Goal: Task Accomplishment & Management: Complete application form

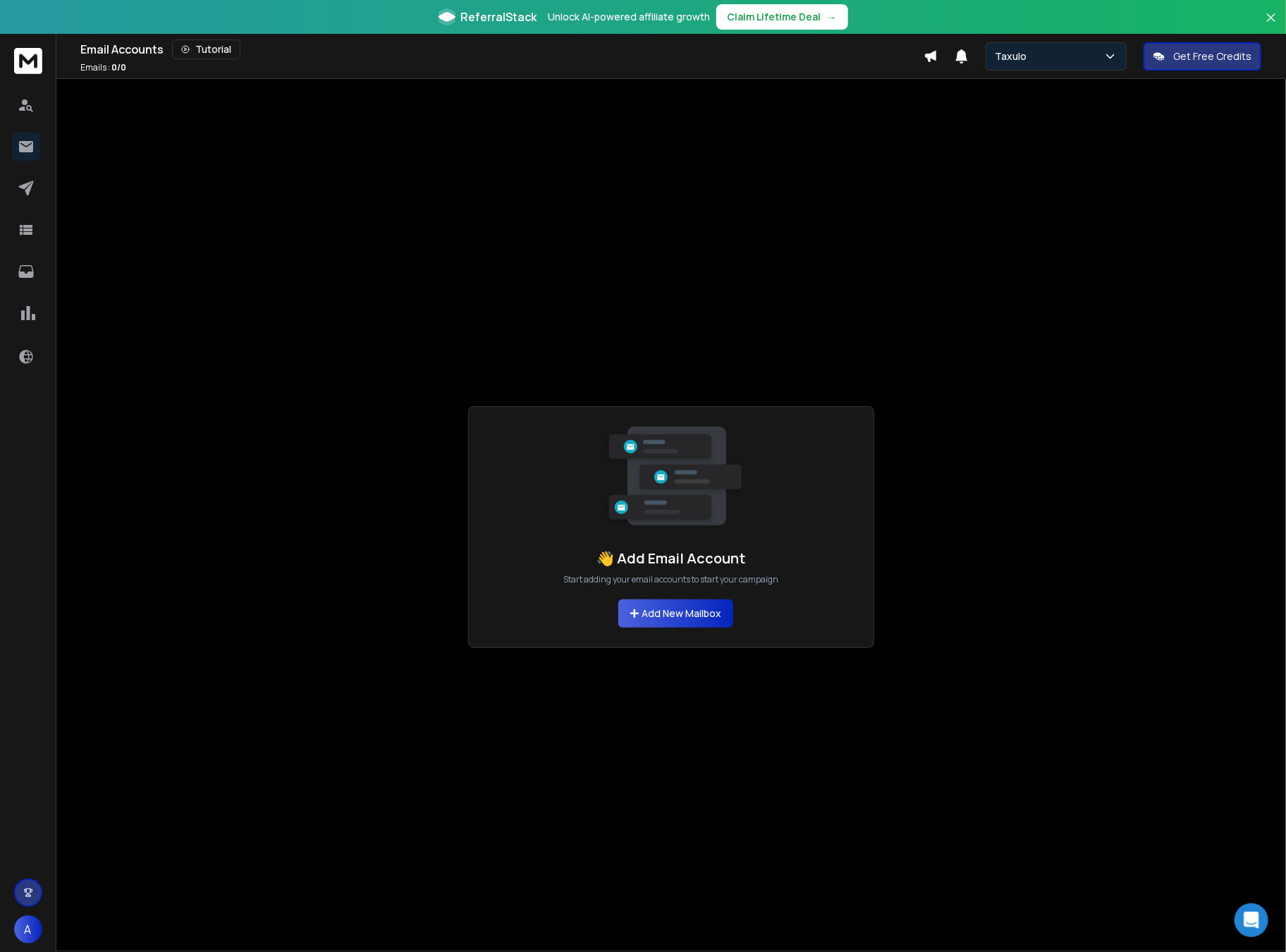
click at [1064, 52] on div "Taxulo" at bounding box center [1056, 57] width 123 height 14
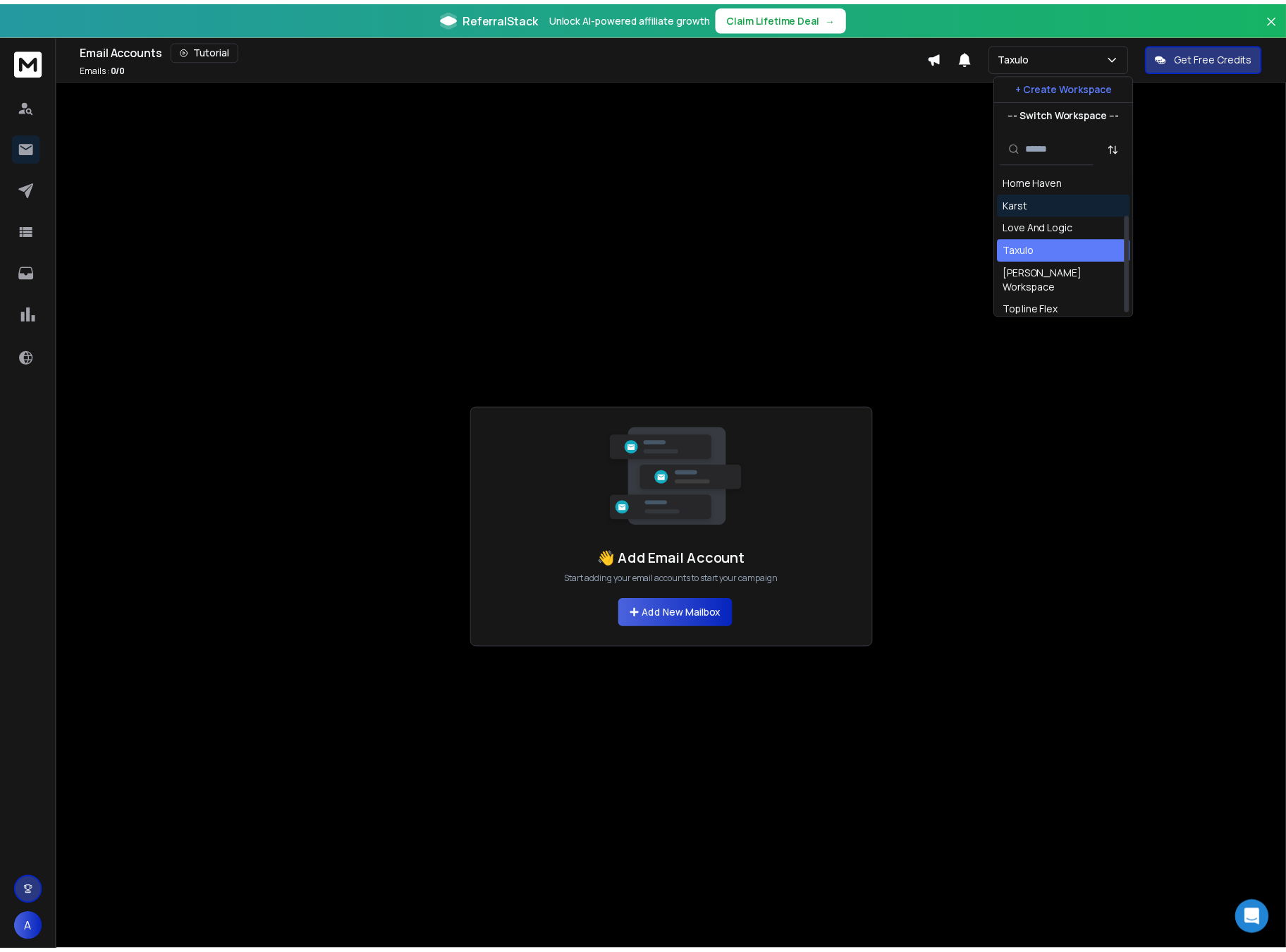
scroll to position [61, 0]
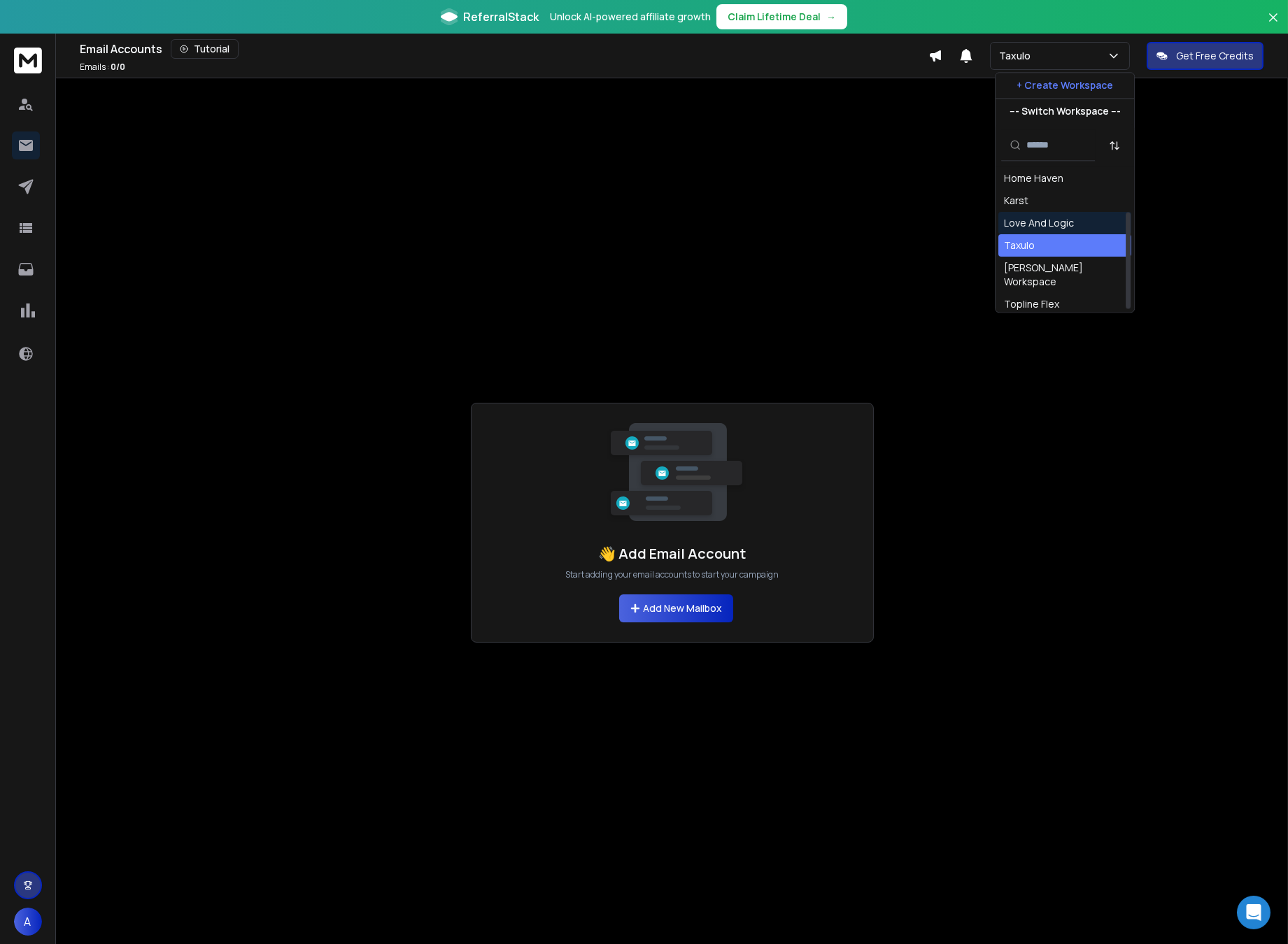
click at [1060, 216] on div "Love And Logic" at bounding box center [1039, 223] width 70 height 14
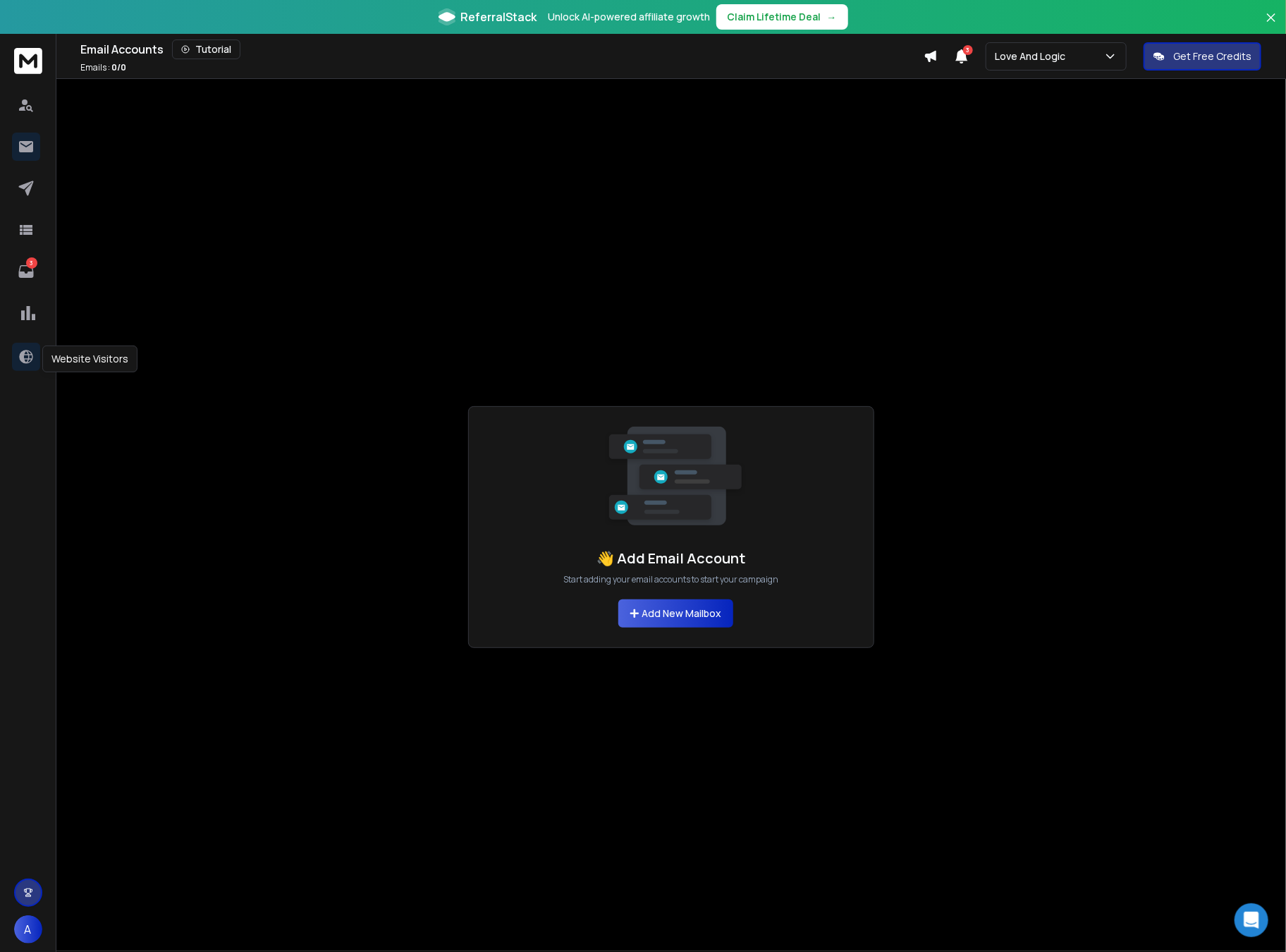
click at [28, 362] on icon at bounding box center [26, 357] width 14 height 14
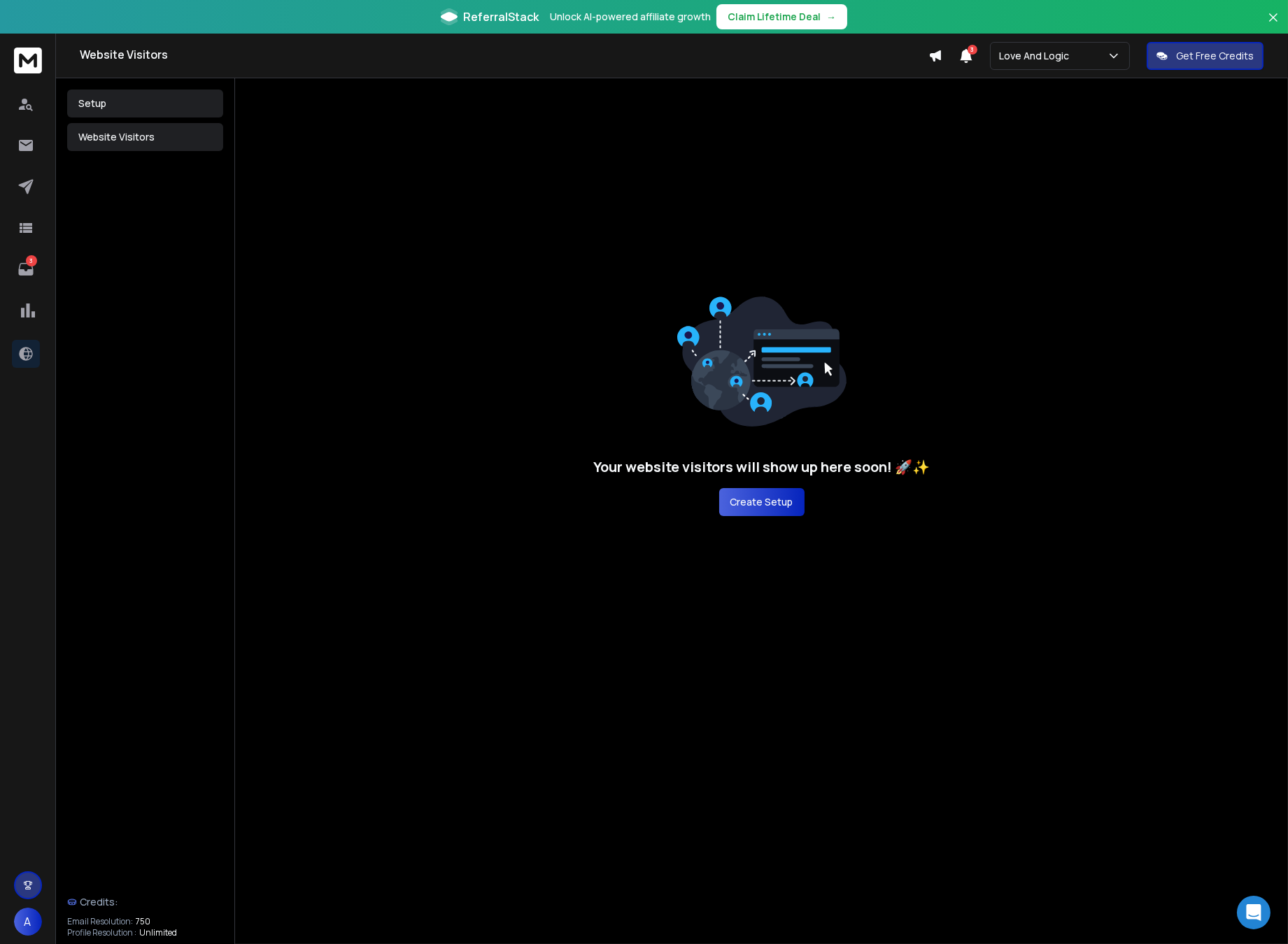
click at [113, 111] on button "Setup" at bounding box center [145, 103] width 156 height 28
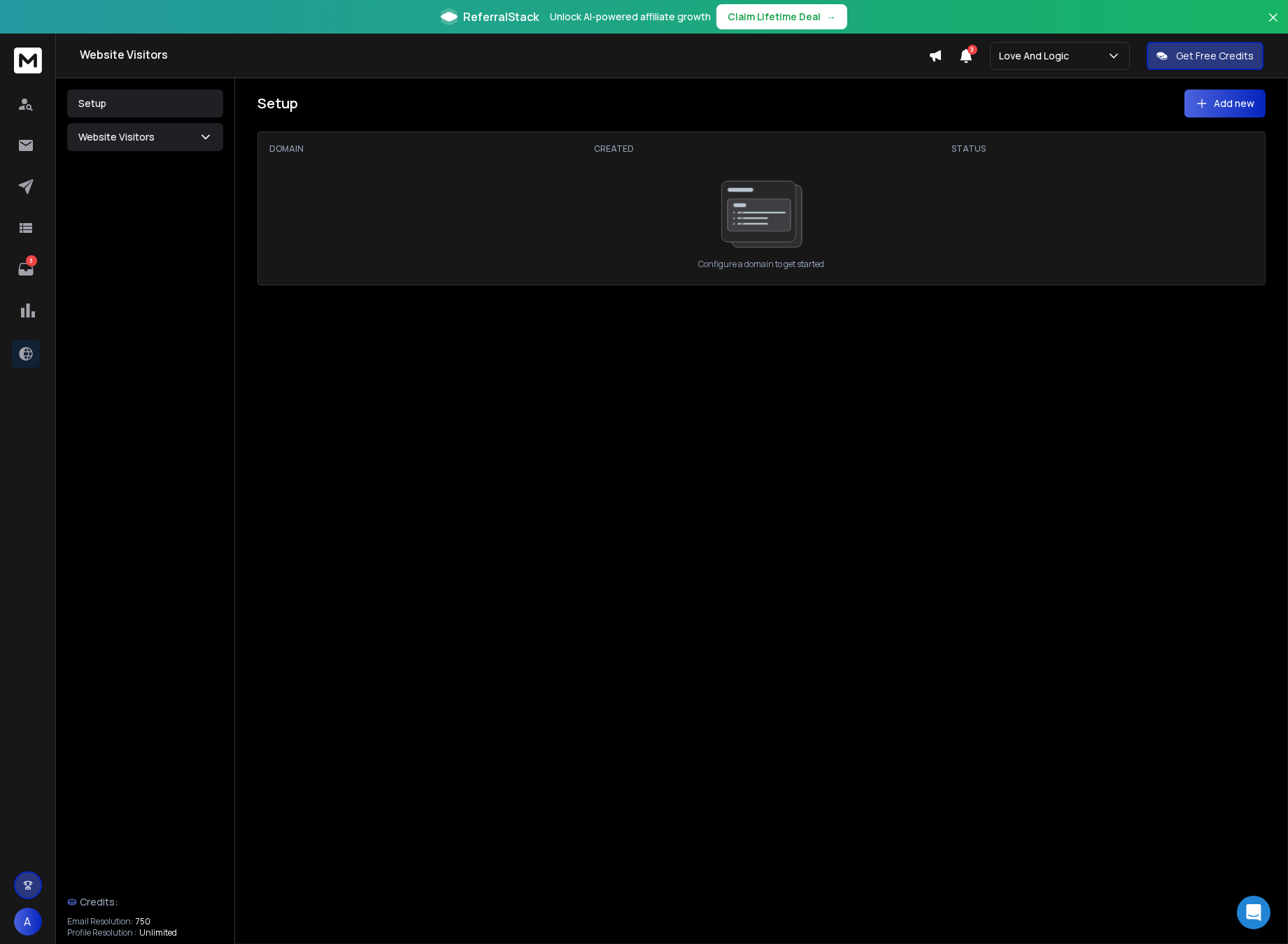
click at [122, 134] on button "Website Visitors" at bounding box center [145, 137] width 156 height 28
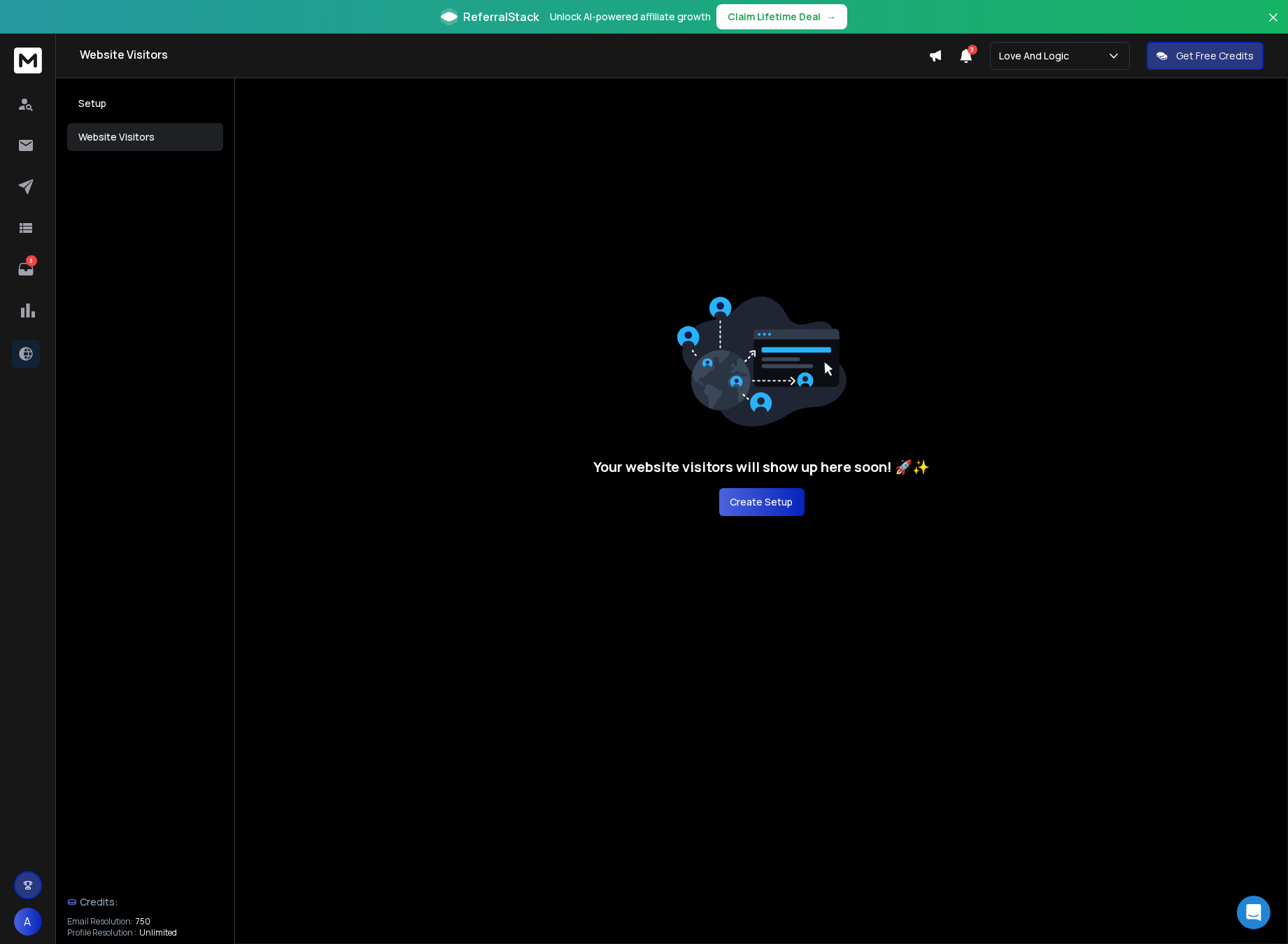
click at [169, 143] on button "Website Visitors" at bounding box center [145, 137] width 156 height 28
click at [1064, 59] on p "Love And Logic" at bounding box center [1037, 56] width 76 height 14
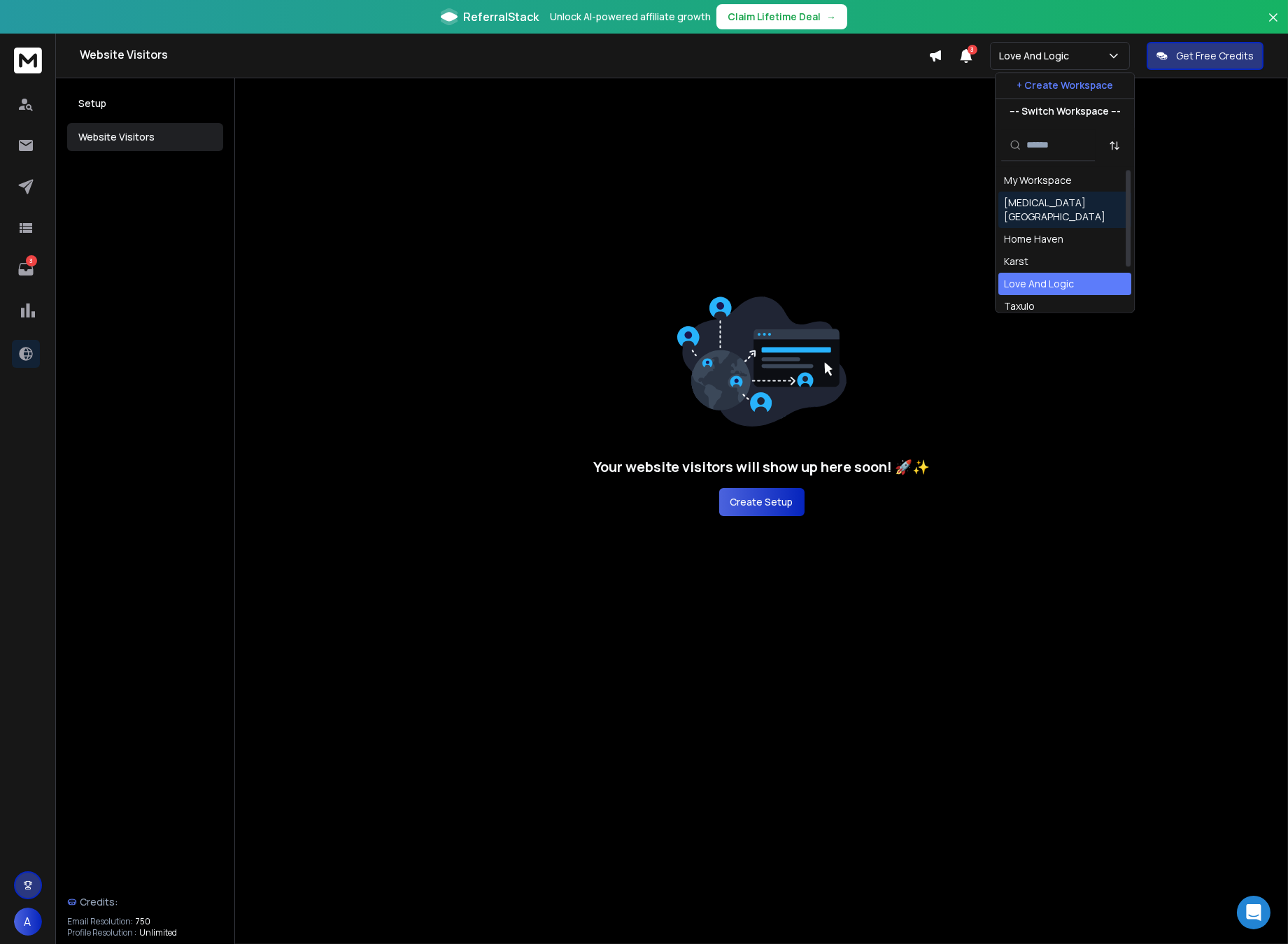
click at [1044, 207] on div "[MEDICAL_DATA][GEOGRAPHIC_DATA]" at bounding box center [1065, 209] width 122 height 28
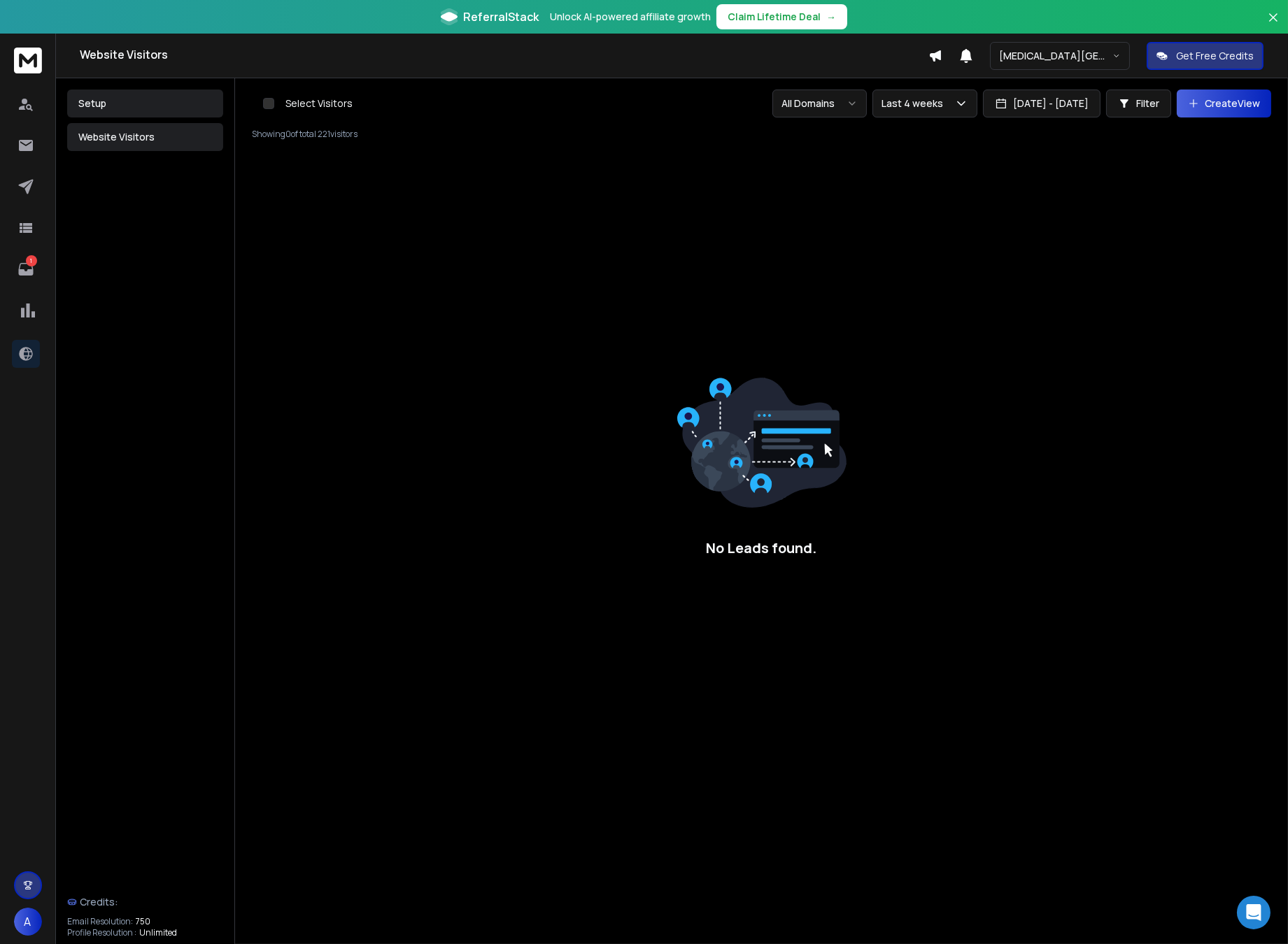
click at [111, 106] on button "Setup" at bounding box center [145, 103] width 156 height 28
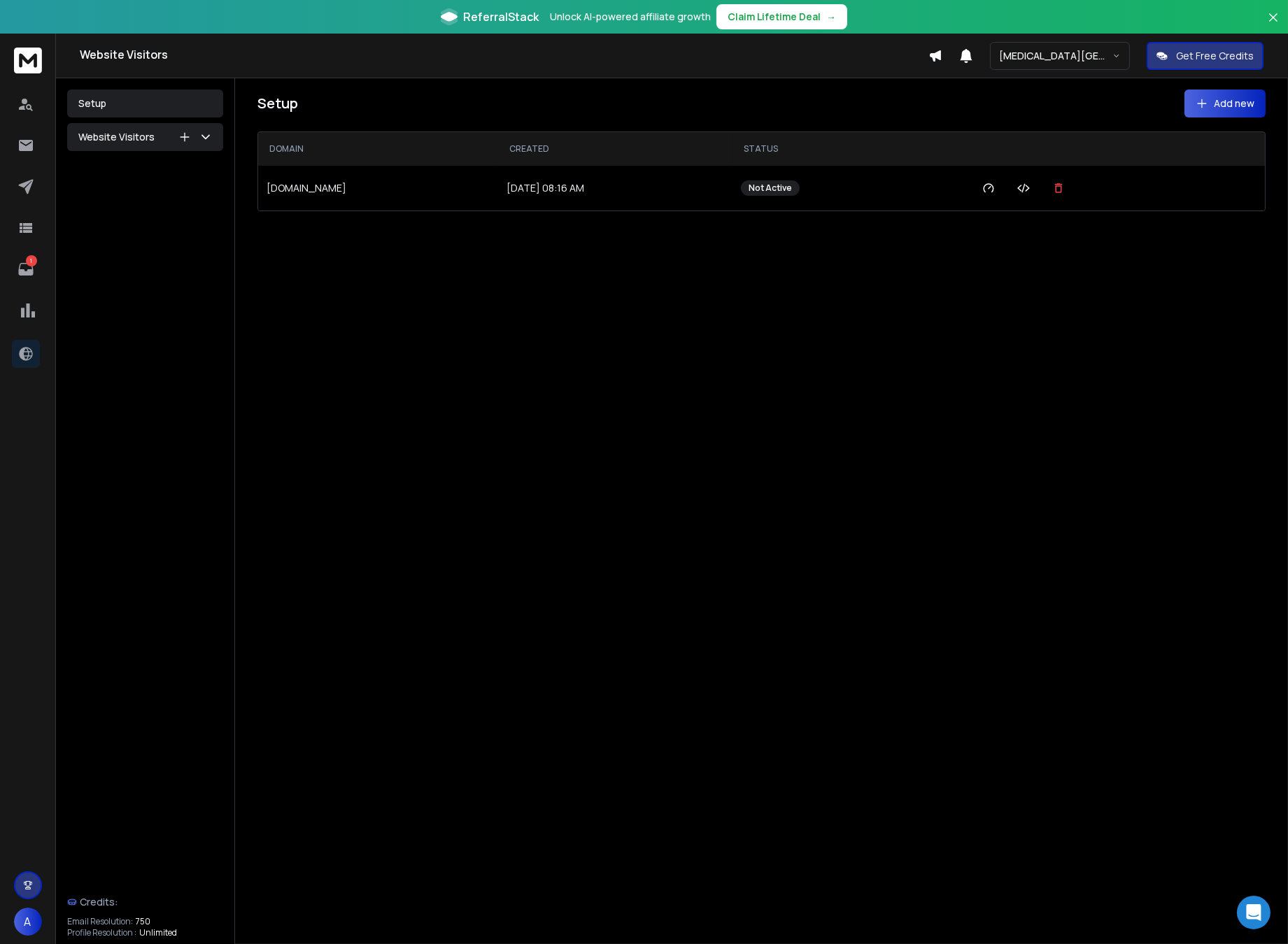
click at [137, 144] on button "Website Visitors" at bounding box center [145, 137] width 156 height 28
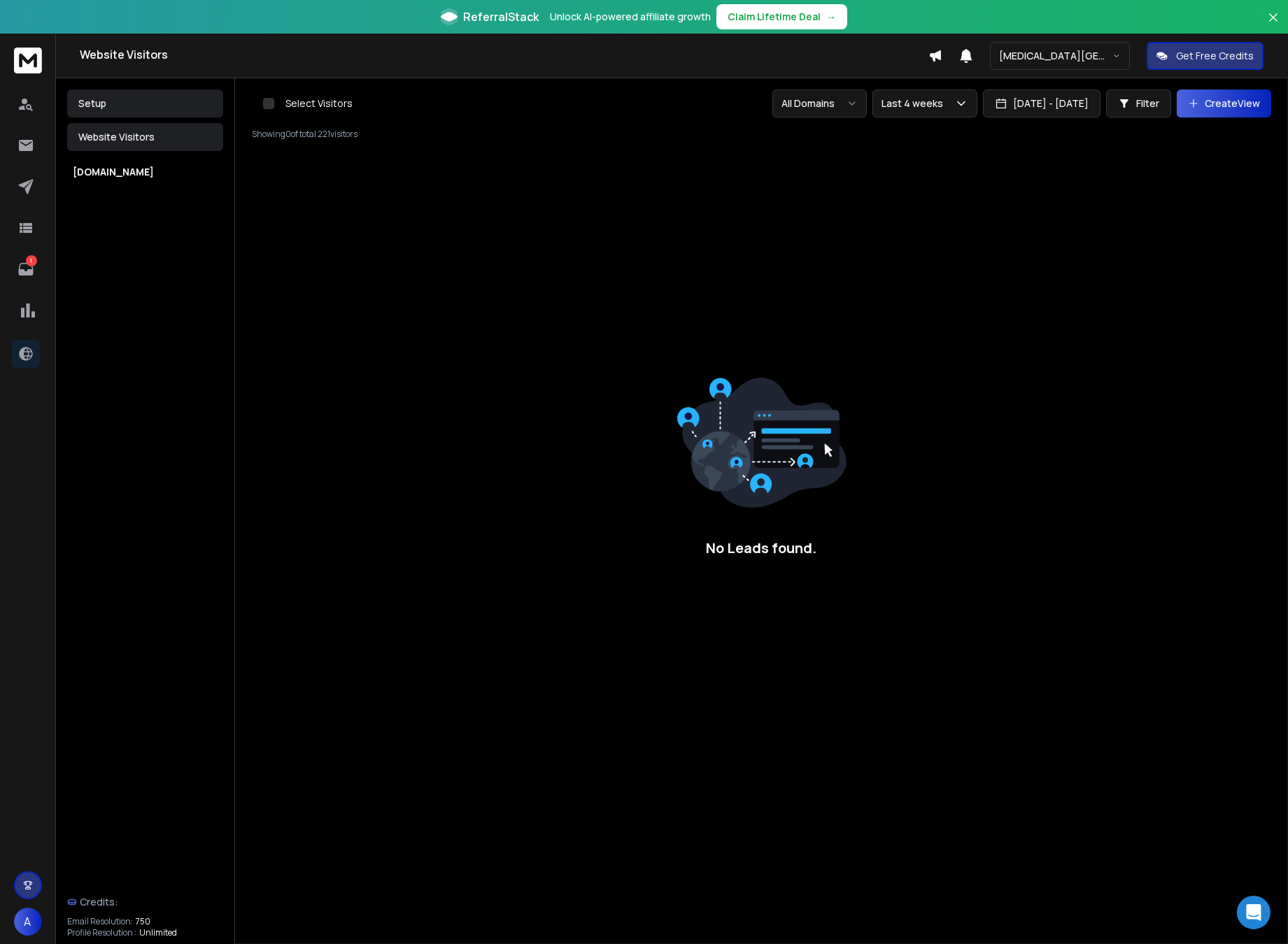
click at [120, 102] on button "Setup" at bounding box center [145, 103] width 156 height 28
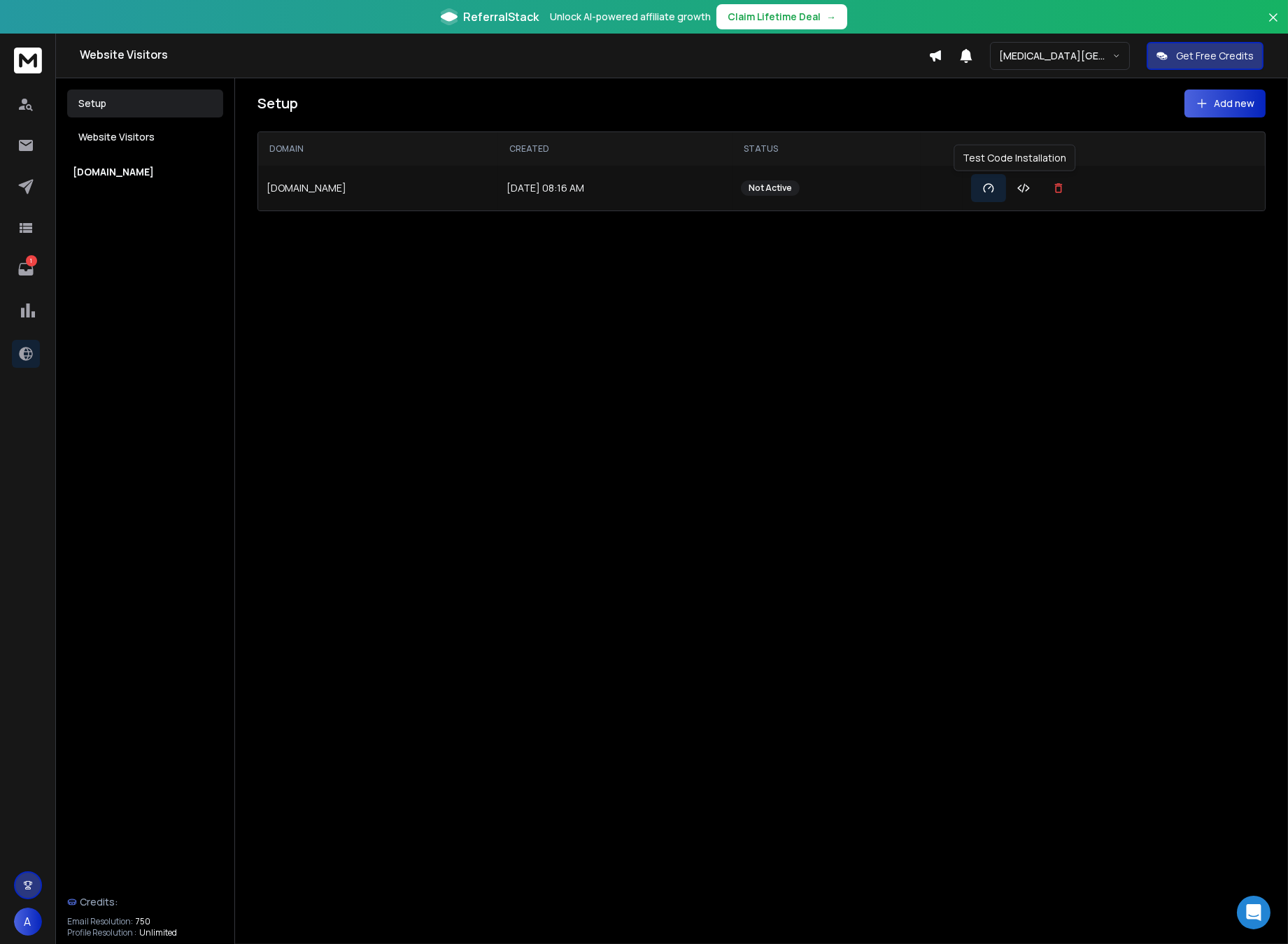
click at [995, 192] on icon at bounding box center [989, 188] width 13 height 13
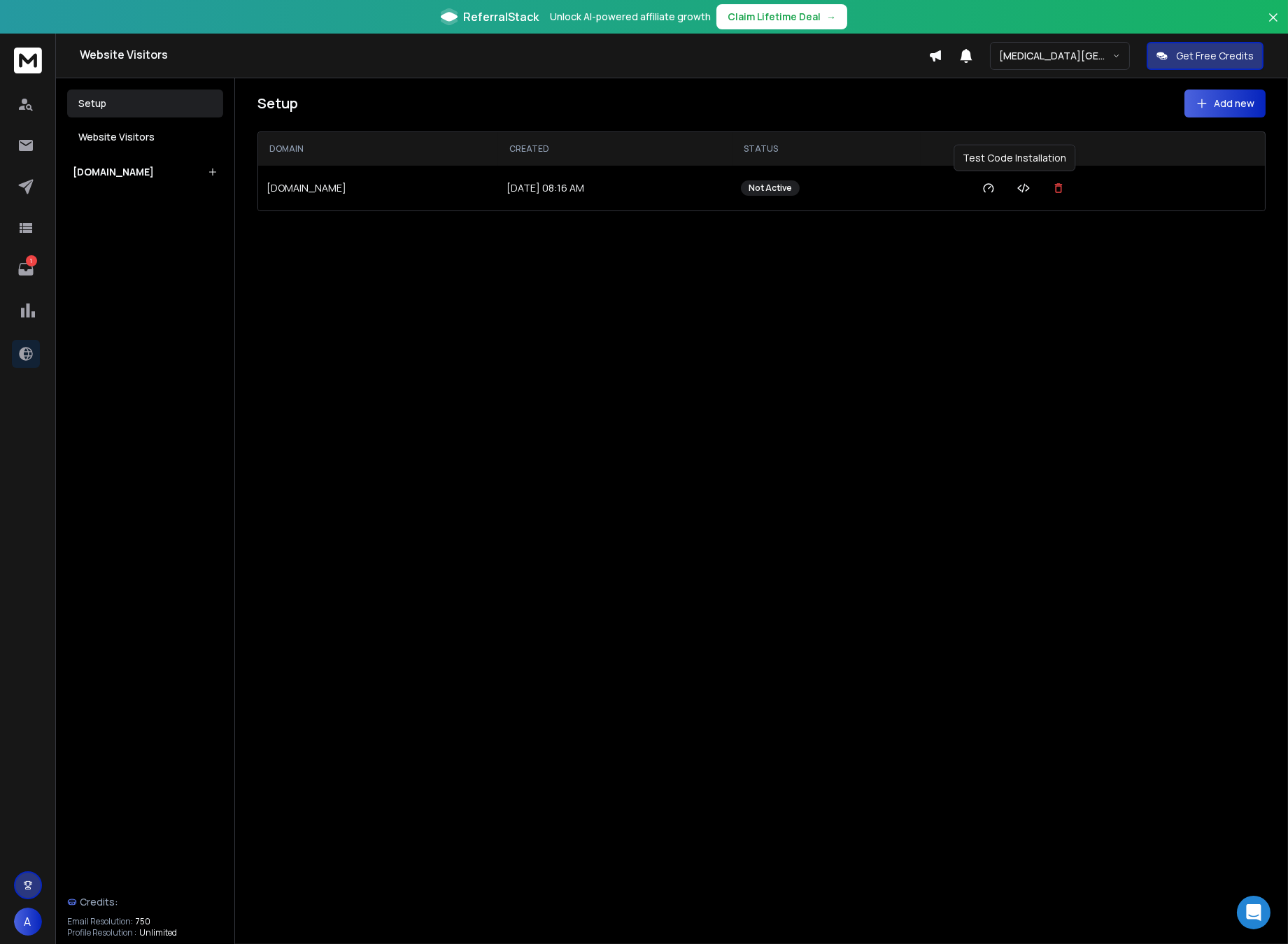
click at [170, 170] on button "amenuniversity.com" at bounding box center [145, 172] width 156 height 25
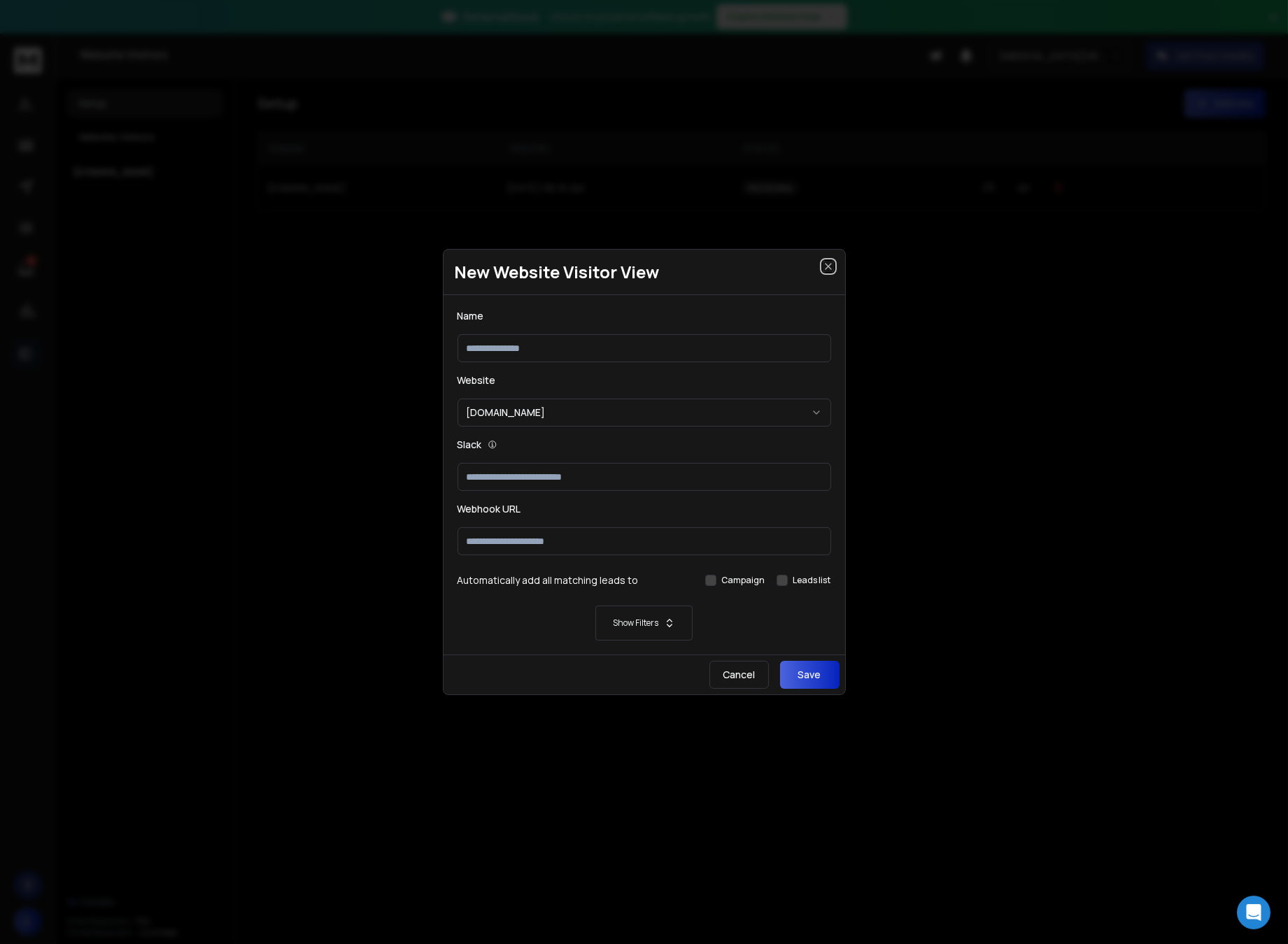
drag, startPoint x: 824, startPoint y: 268, endPoint x: 790, endPoint y: 267, distance: 34.0
click at [824, 268] on icon "button" at bounding box center [828, 267] width 11 height 11
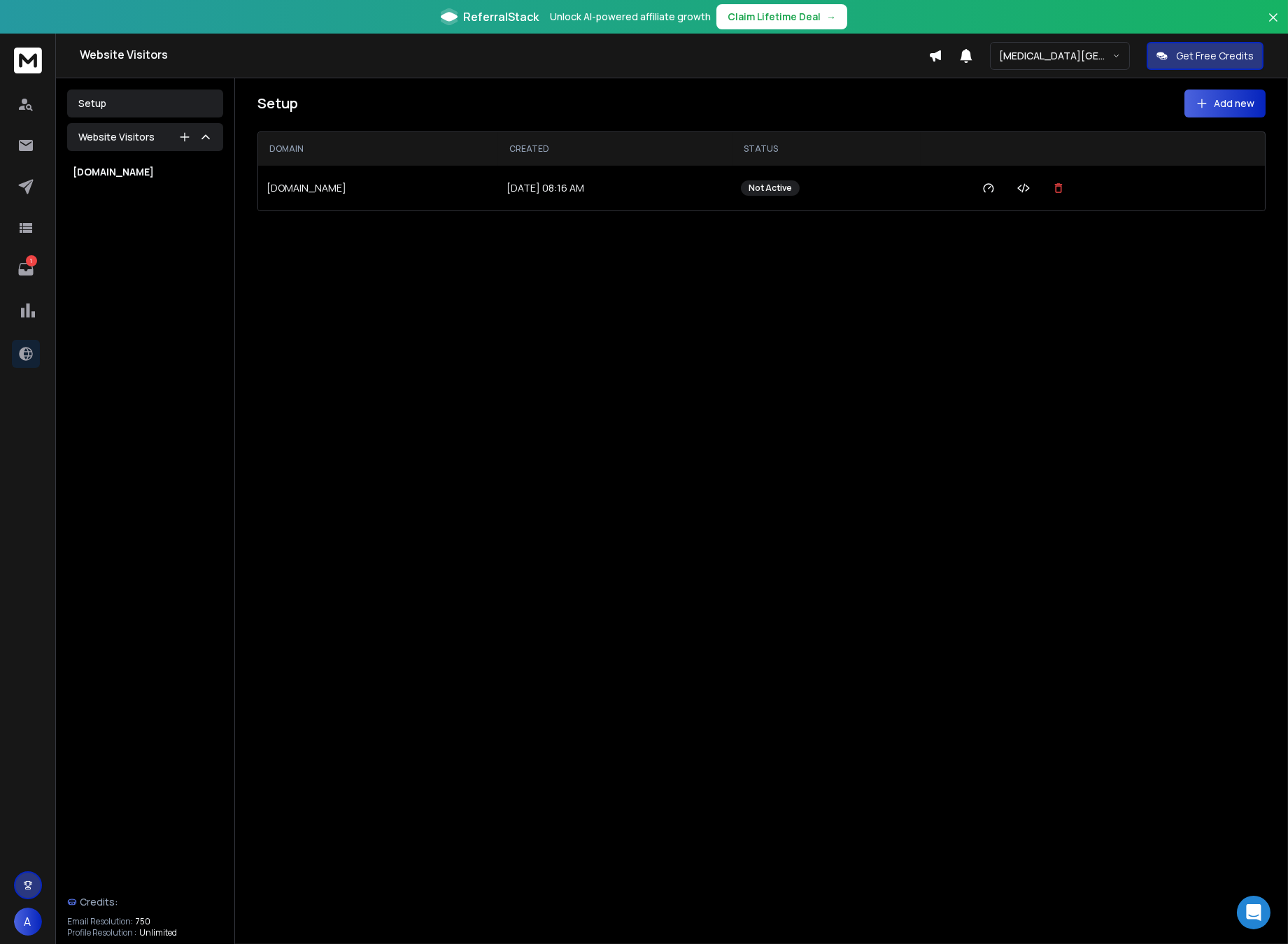
click at [96, 131] on button "Website Visitors" at bounding box center [145, 137] width 156 height 28
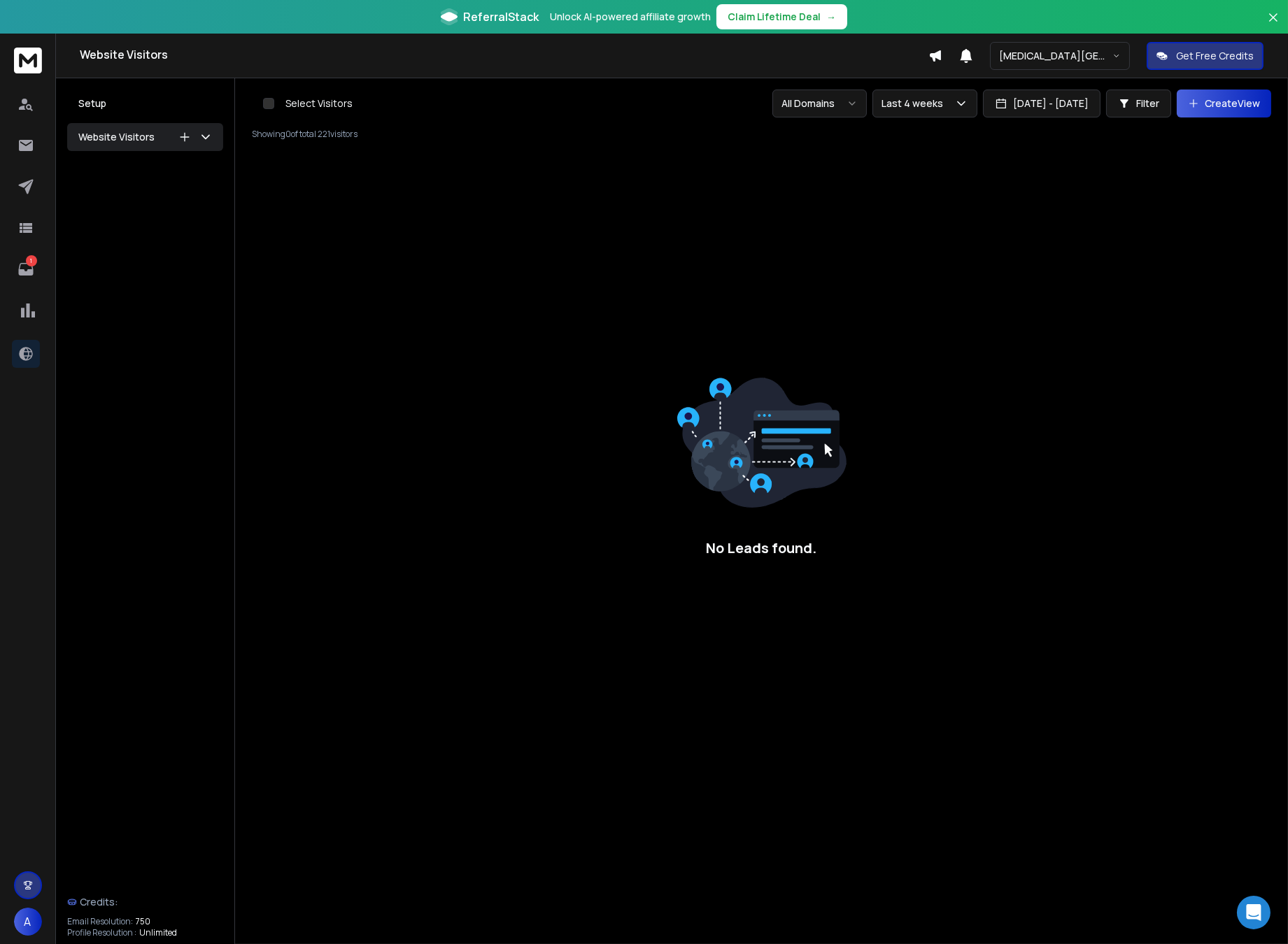
click at [137, 138] on button "Website Visitors" at bounding box center [145, 137] width 156 height 28
click at [131, 173] on p "[DOMAIN_NAME]" at bounding box center [113, 172] width 81 height 14
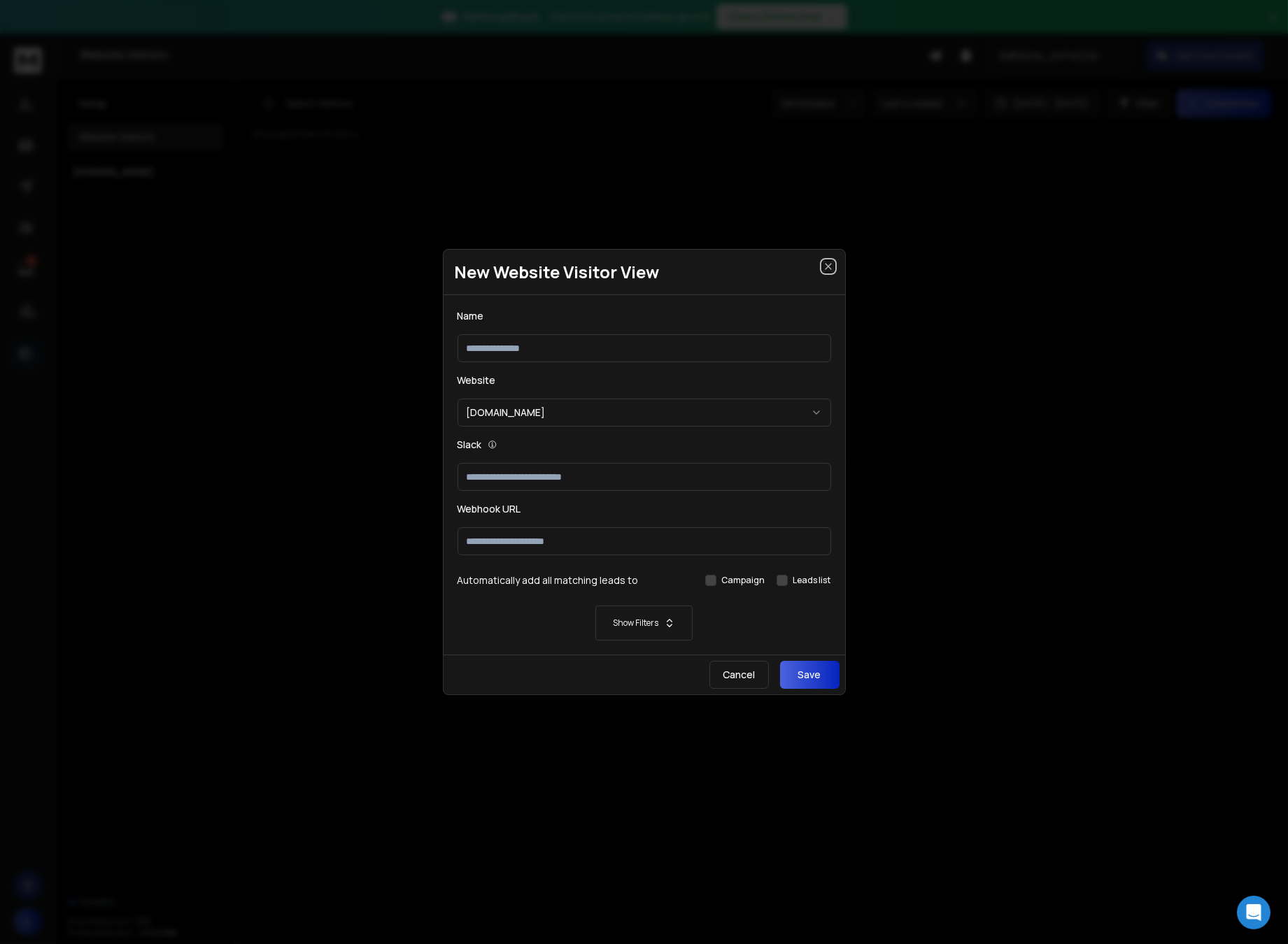
click at [829, 267] on icon "button" at bounding box center [828, 267] width 11 height 11
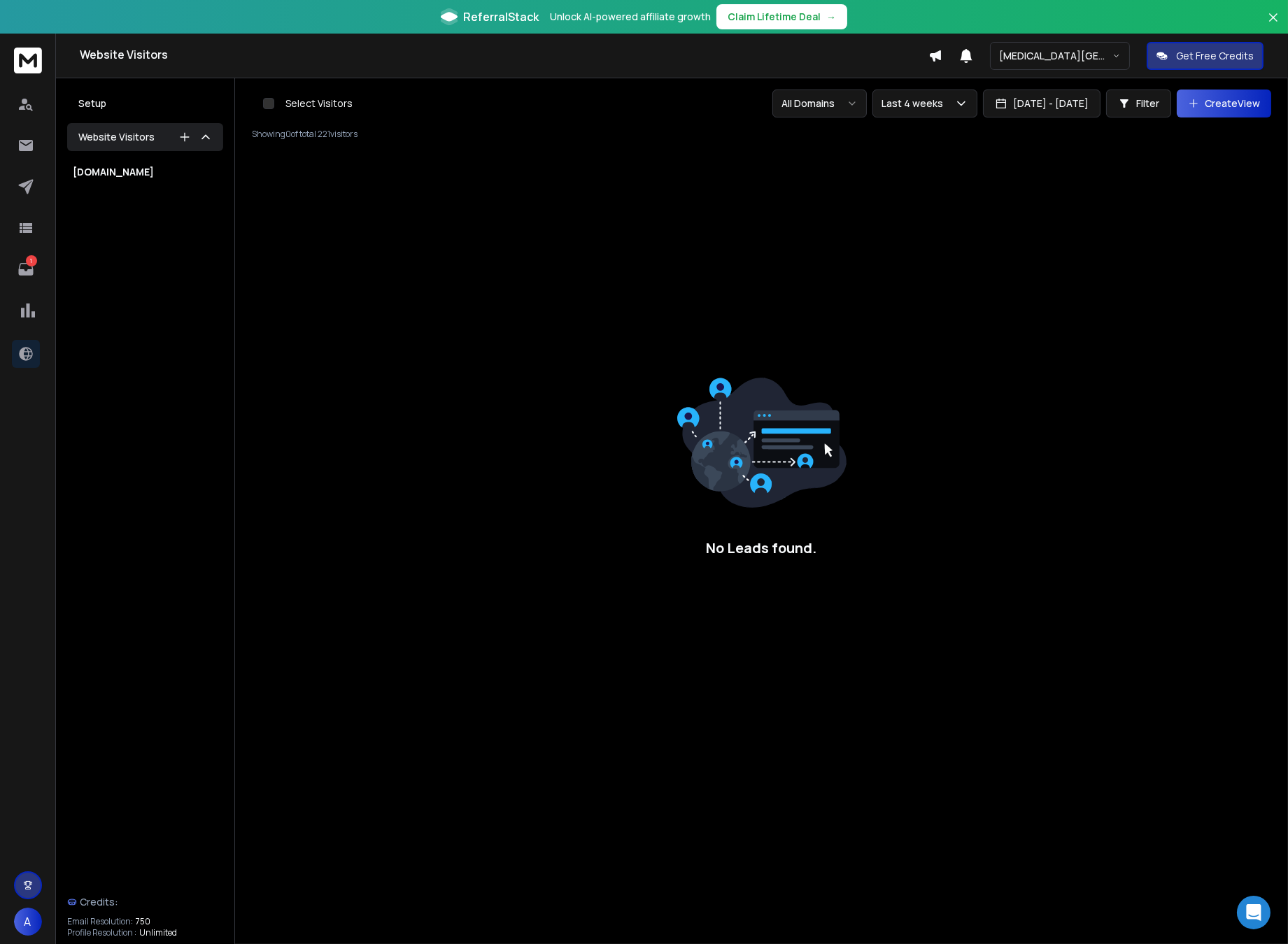
click at [100, 174] on p "amenuniversity.com" at bounding box center [113, 172] width 81 height 14
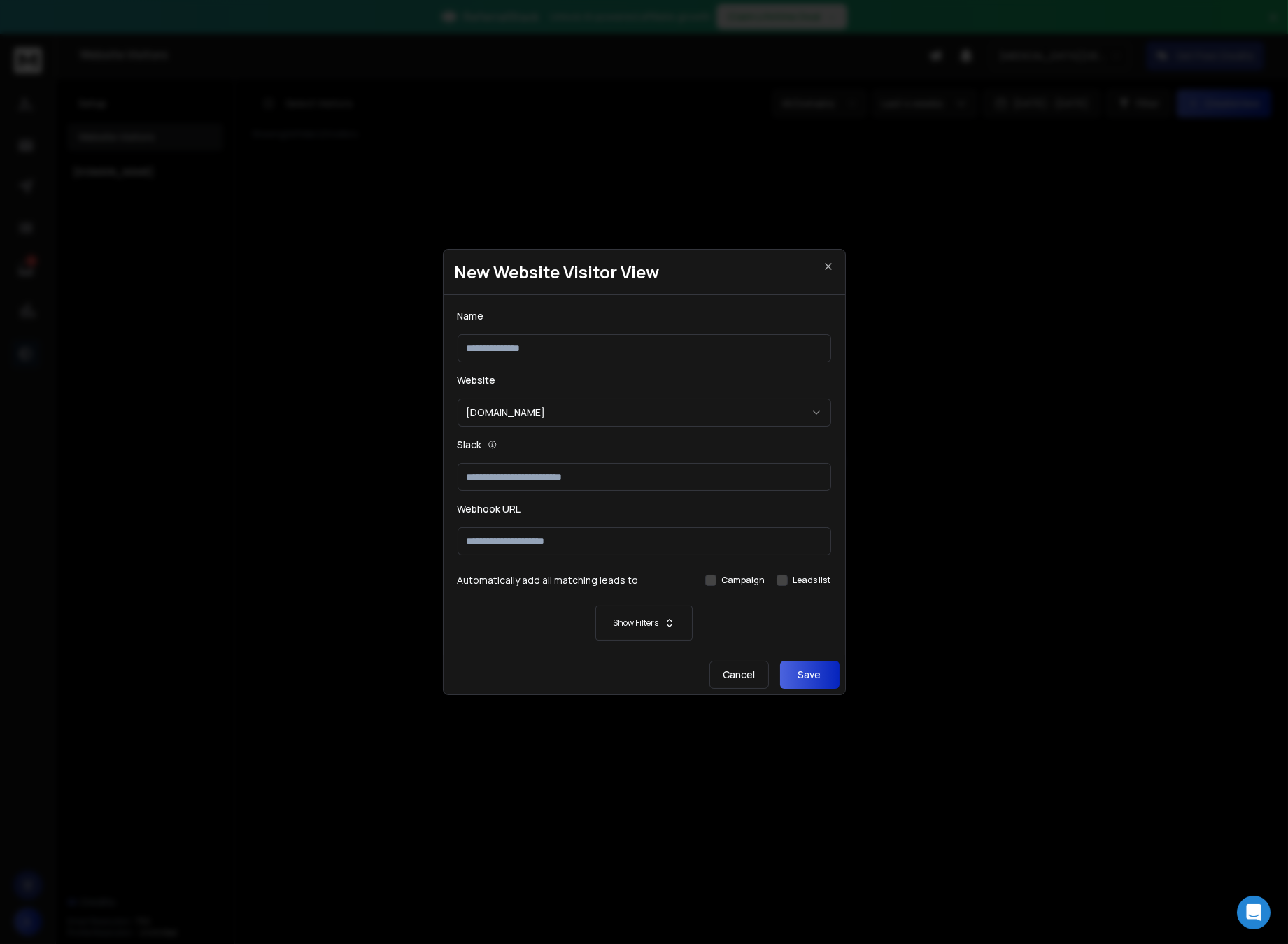
click at [832, 272] on h1 "New Website Visitor View" at bounding box center [644, 272] width 402 height 46
click at [826, 268] on icon "button" at bounding box center [828, 266] width 6 height 6
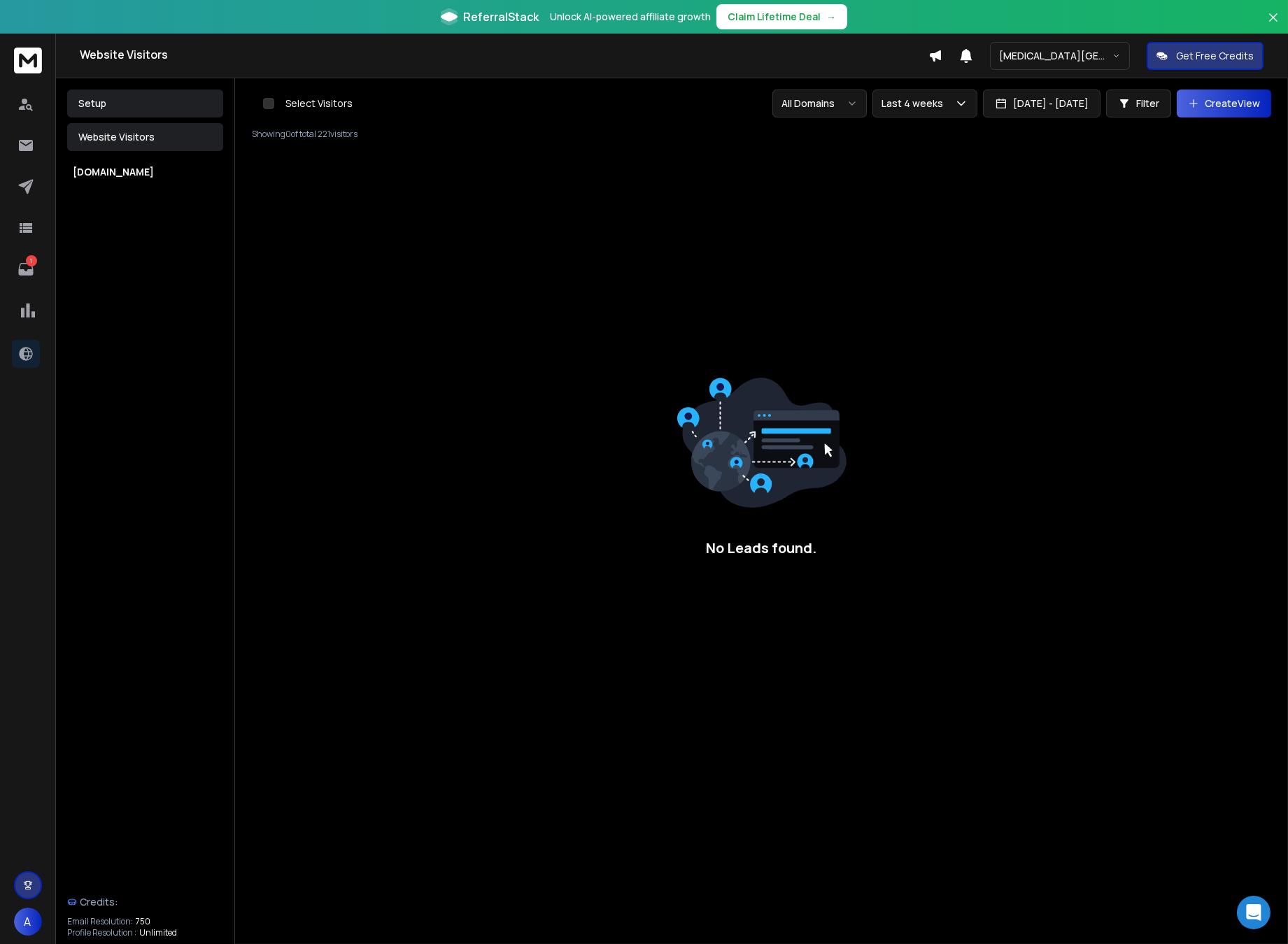
click at [88, 100] on button "Setup" at bounding box center [145, 103] width 156 height 28
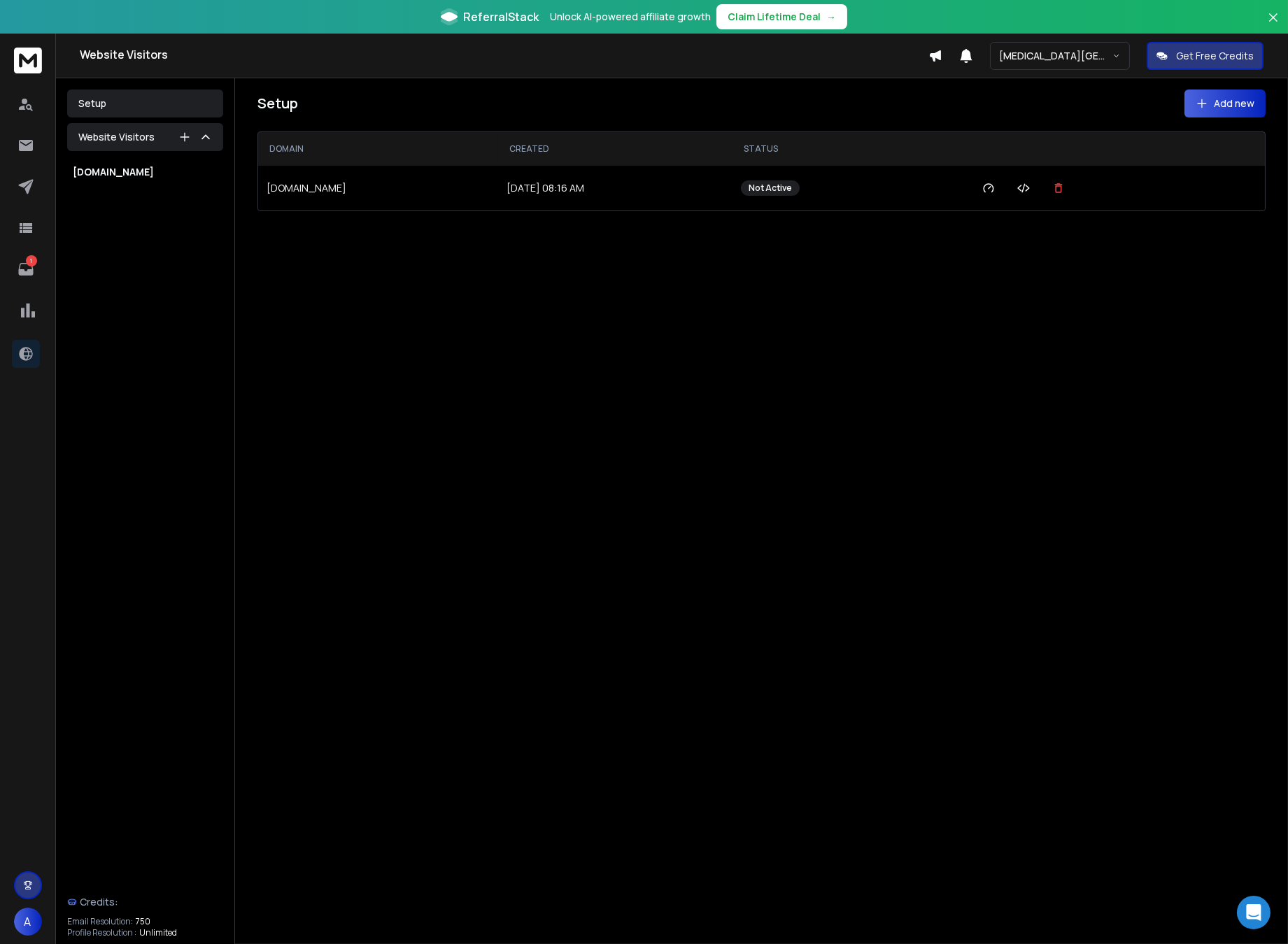
click at [113, 130] on button "Website Visitors" at bounding box center [145, 137] width 156 height 28
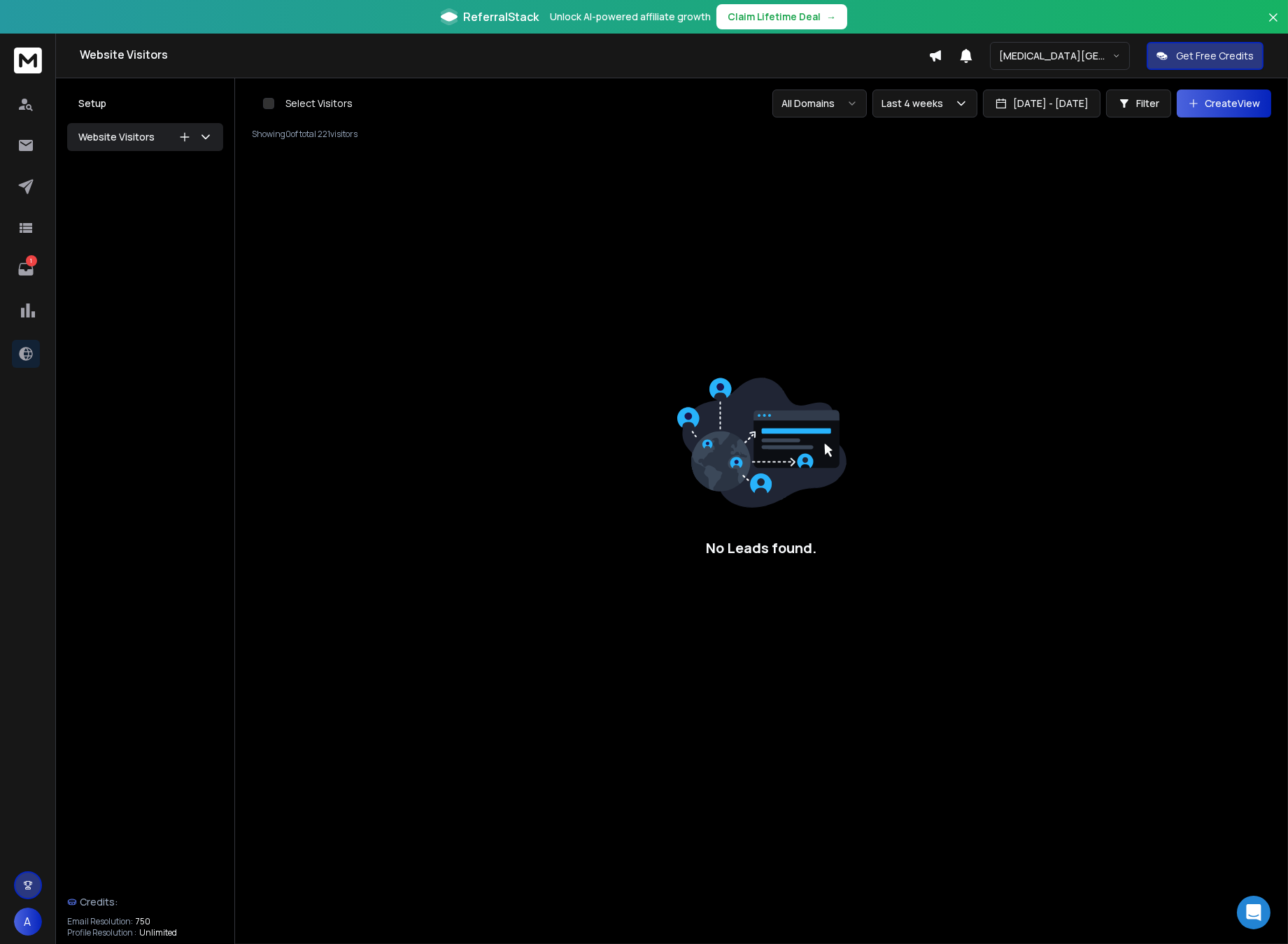
click at [150, 144] on button "Website Visitors" at bounding box center [145, 137] width 156 height 28
click at [131, 175] on p "amenuniversity.com" at bounding box center [113, 172] width 81 height 14
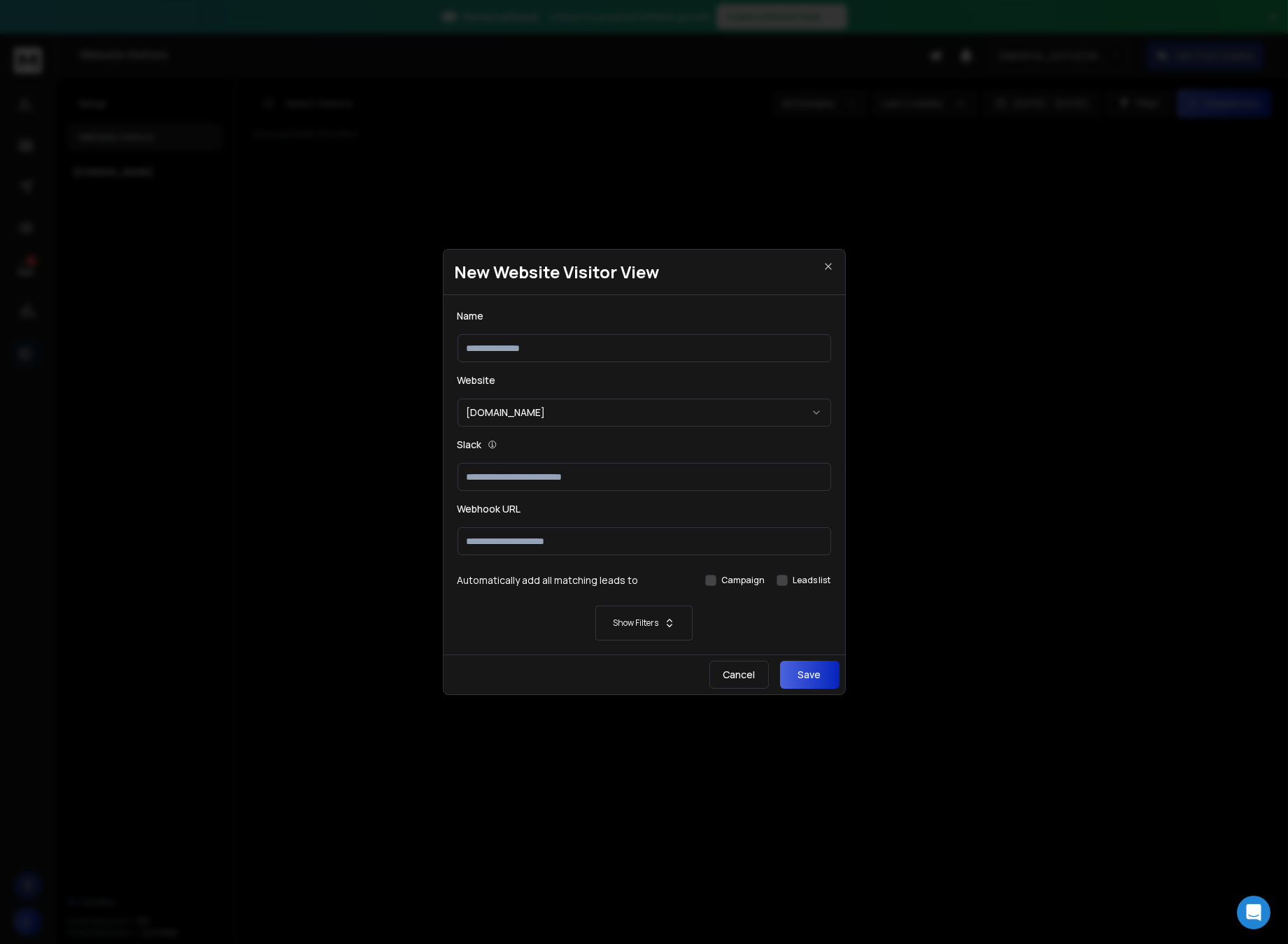
click at [605, 545] on input at bounding box center [644, 541] width 374 height 28
click at [824, 272] on icon "button" at bounding box center [828, 267] width 11 height 11
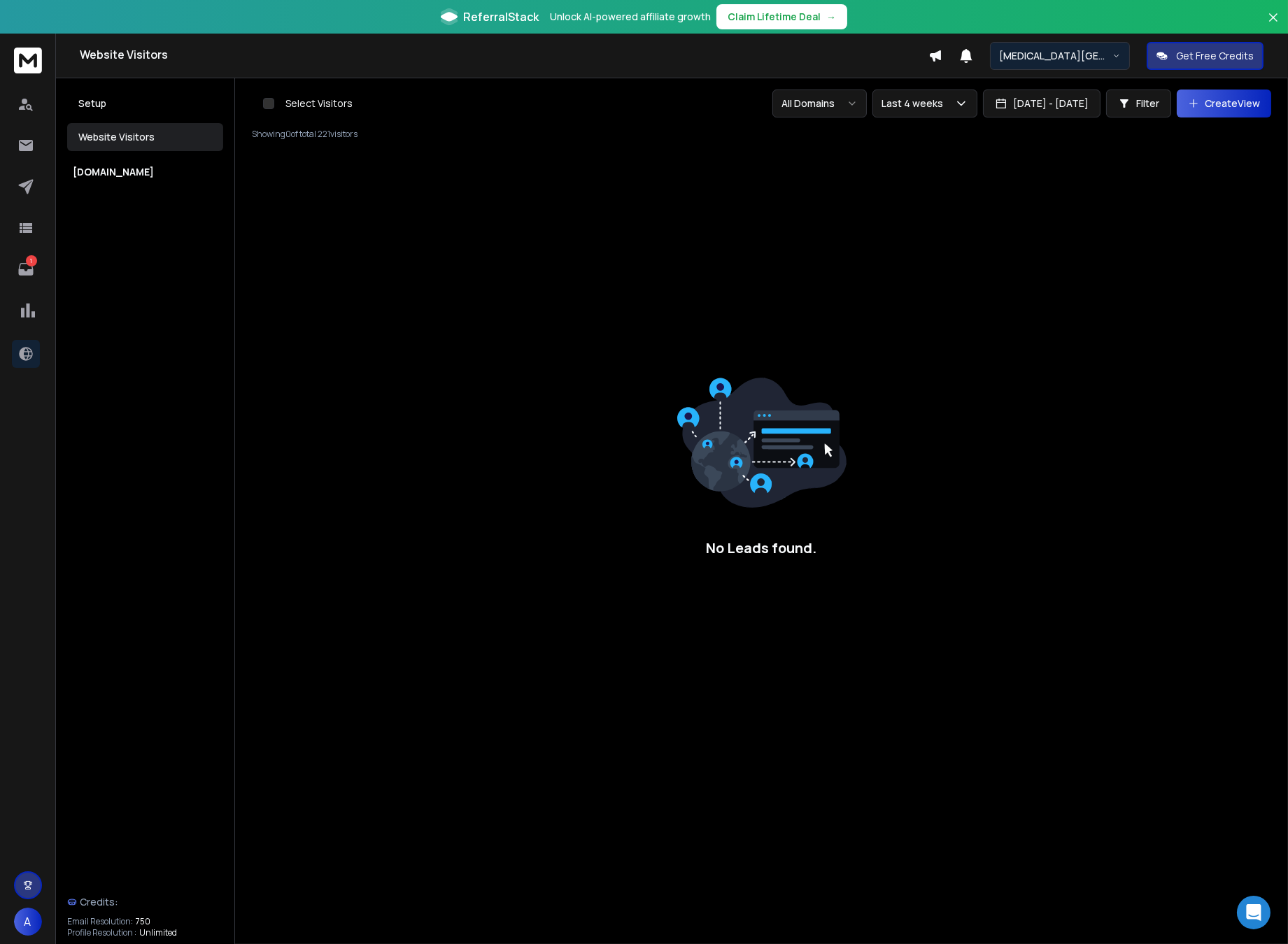
click at [1066, 59] on p "[MEDICAL_DATA][GEOGRAPHIC_DATA]" at bounding box center [1056, 56] width 114 height 14
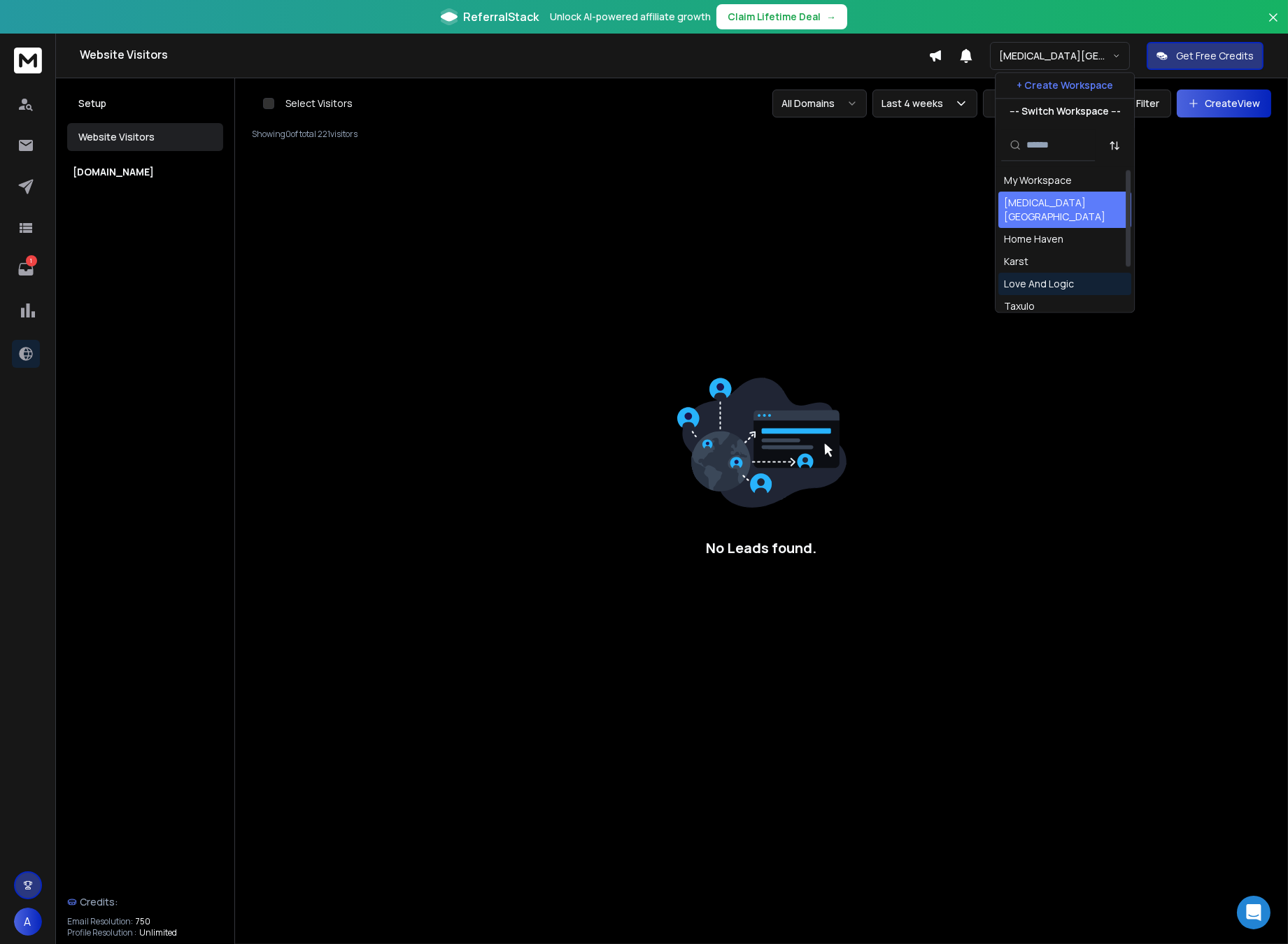
click at [1054, 277] on div "Love And Logic" at bounding box center [1039, 284] width 70 height 14
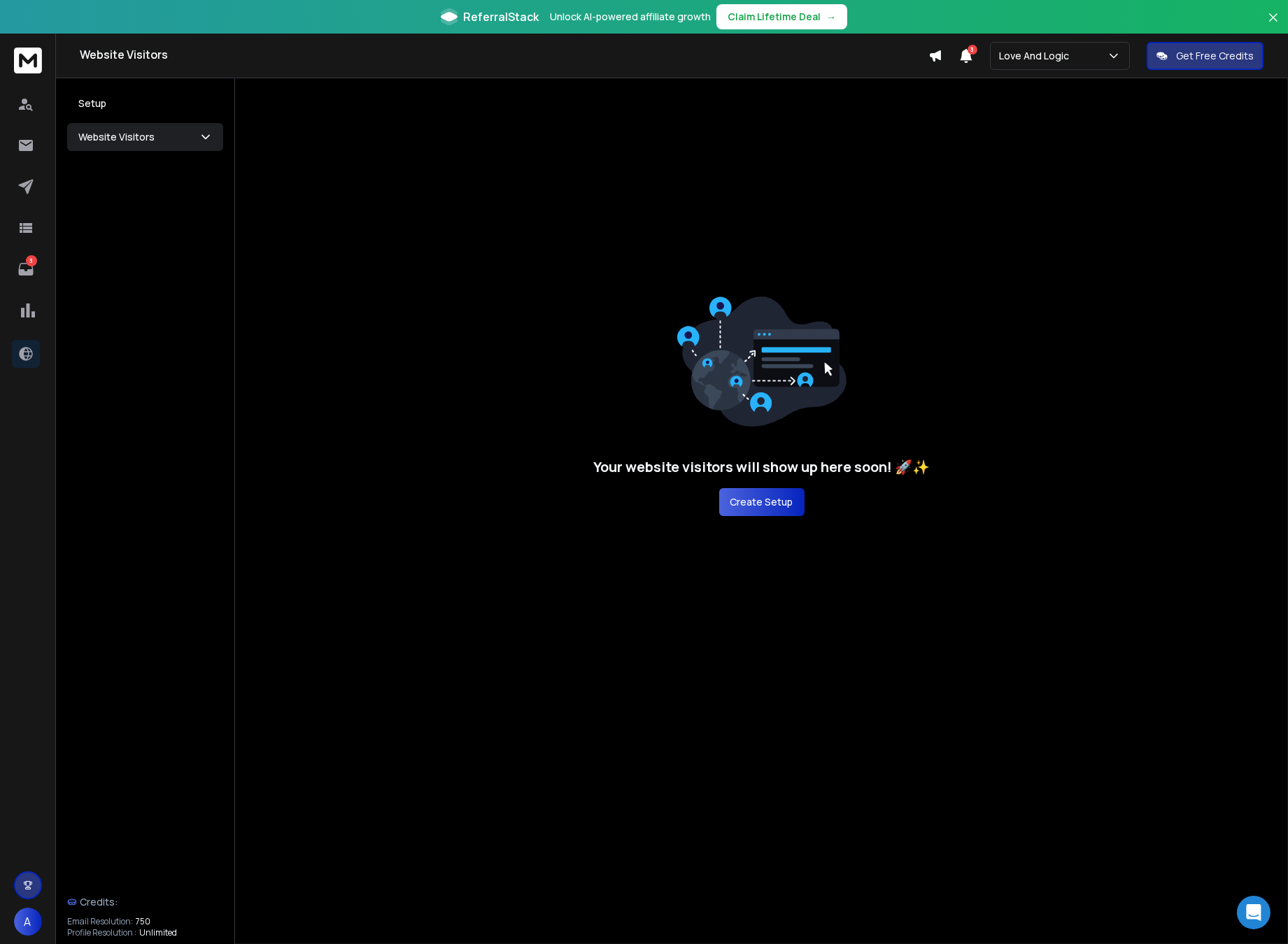
click at [159, 138] on button "Website Visitors" at bounding box center [145, 137] width 156 height 28
click at [210, 137] on icon at bounding box center [206, 137] width 13 height 13
click at [1106, 46] on button "Love And Logic" at bounding box center [1060, 55] width 140 height 28
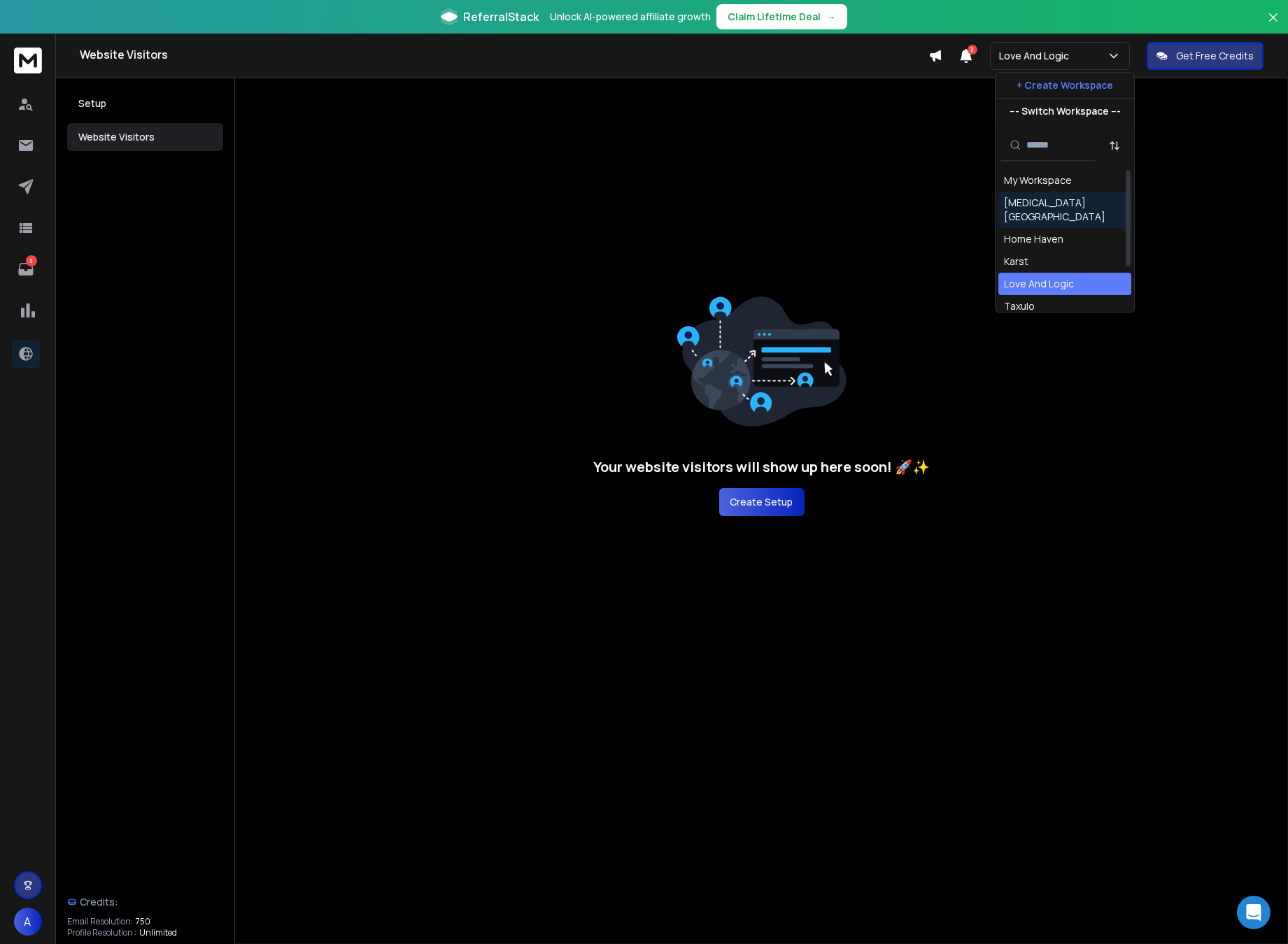
click at [1072, 196] on div "[MEDICAL_DATA][GEOGRAPHIC_DATA]" at bounding box center [1065, 209] width 122 height 28
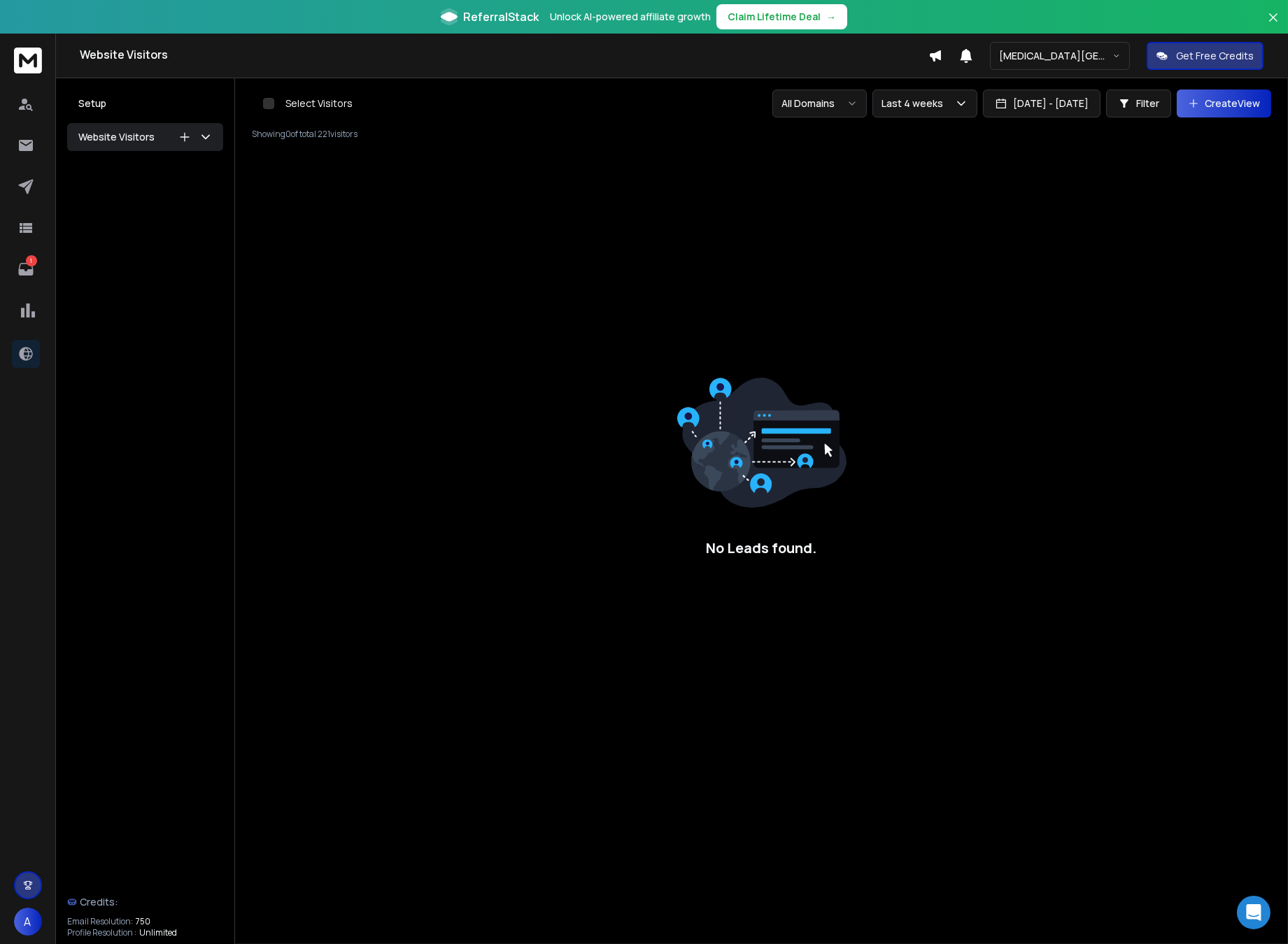
click at [131, 133] on button "Website Visitors" at bounding box center [145, 137] width 156 height 28
click at [151, 171] on p "[DOMAIN_NAME]" at bounding box center [113, 172] width 81 height 14
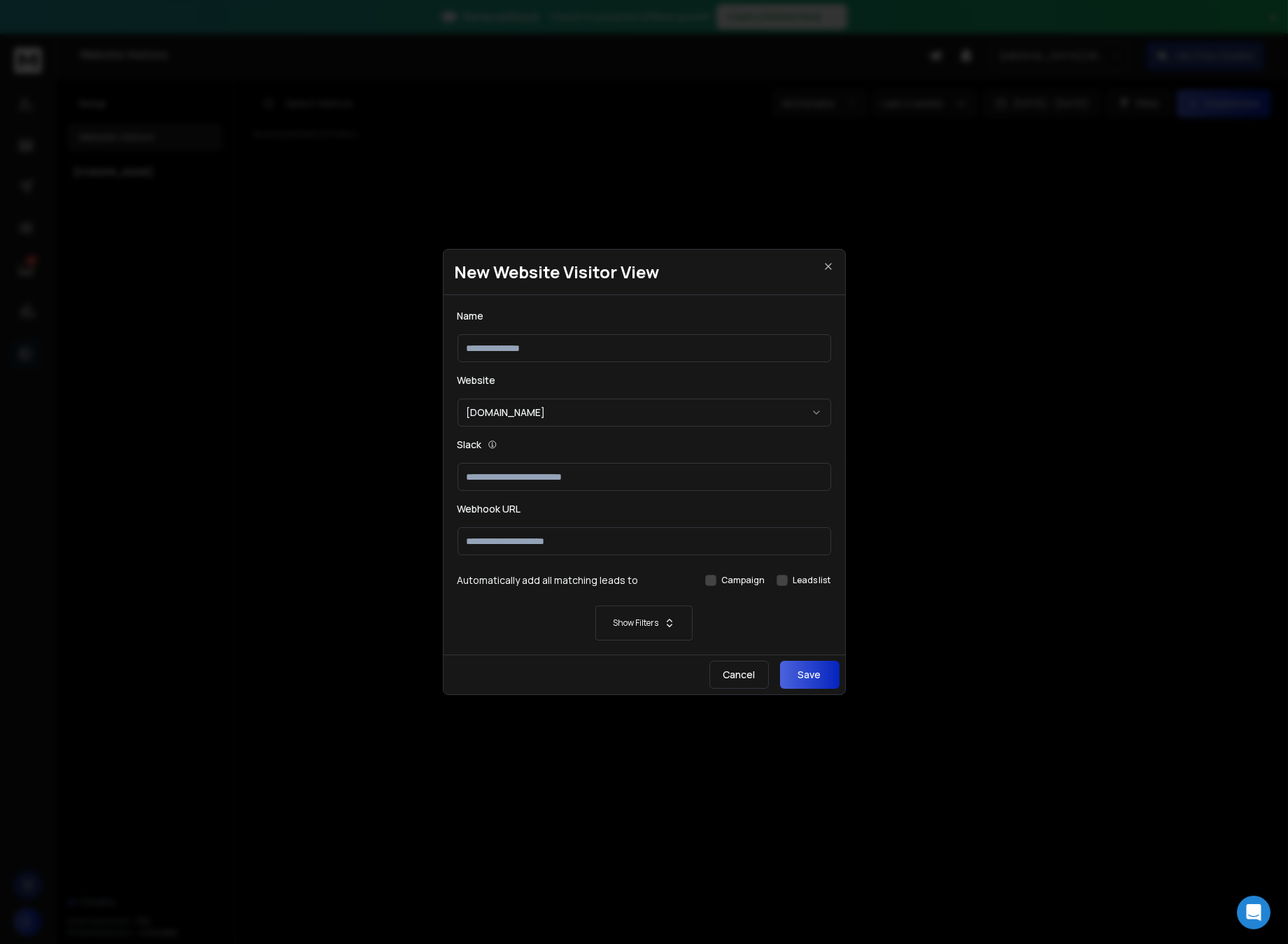
click at [612, 536] on input at bounding box center [644, 541] width 374 height 28
click at [826, 270] on icon "button" at bounding box center [828, 267] width 11 height 11
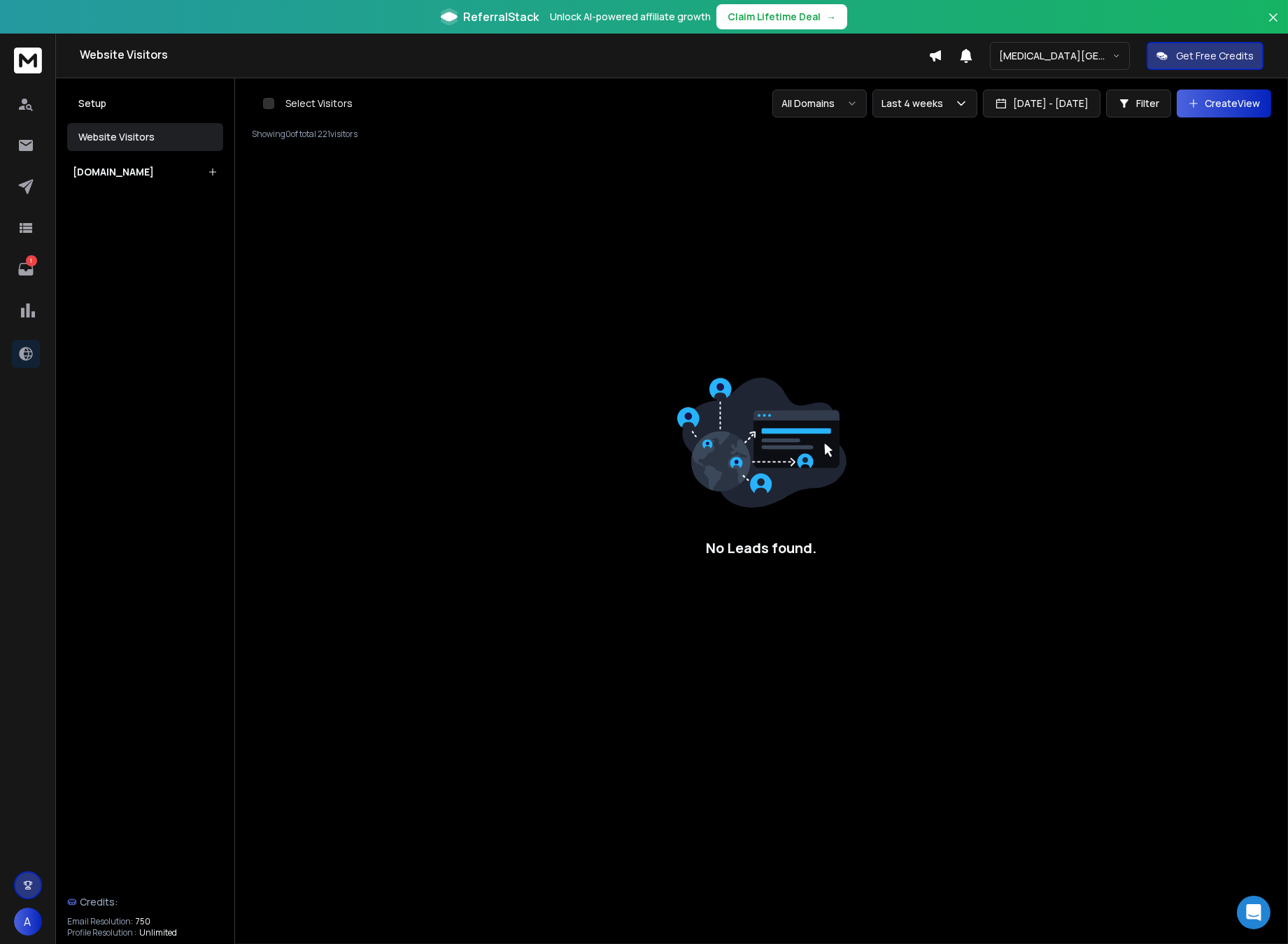
click at [144, 169] on p "[DOMAIN_NAME]" at bounding box center [113, 172] width 81 height 14
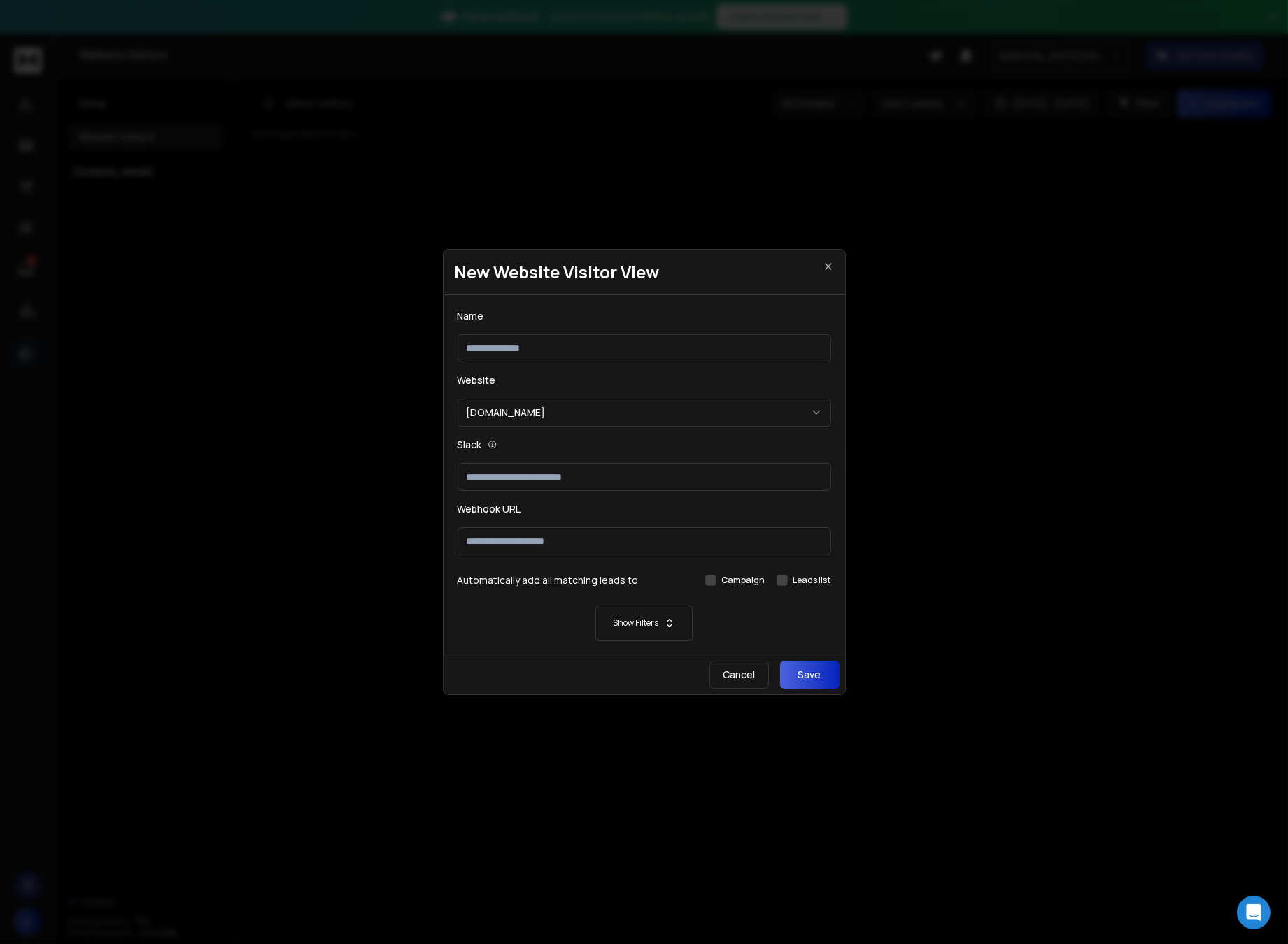
click at [773, 408] on body "**********" at bounding box center [644, 472] width 1288 height 944
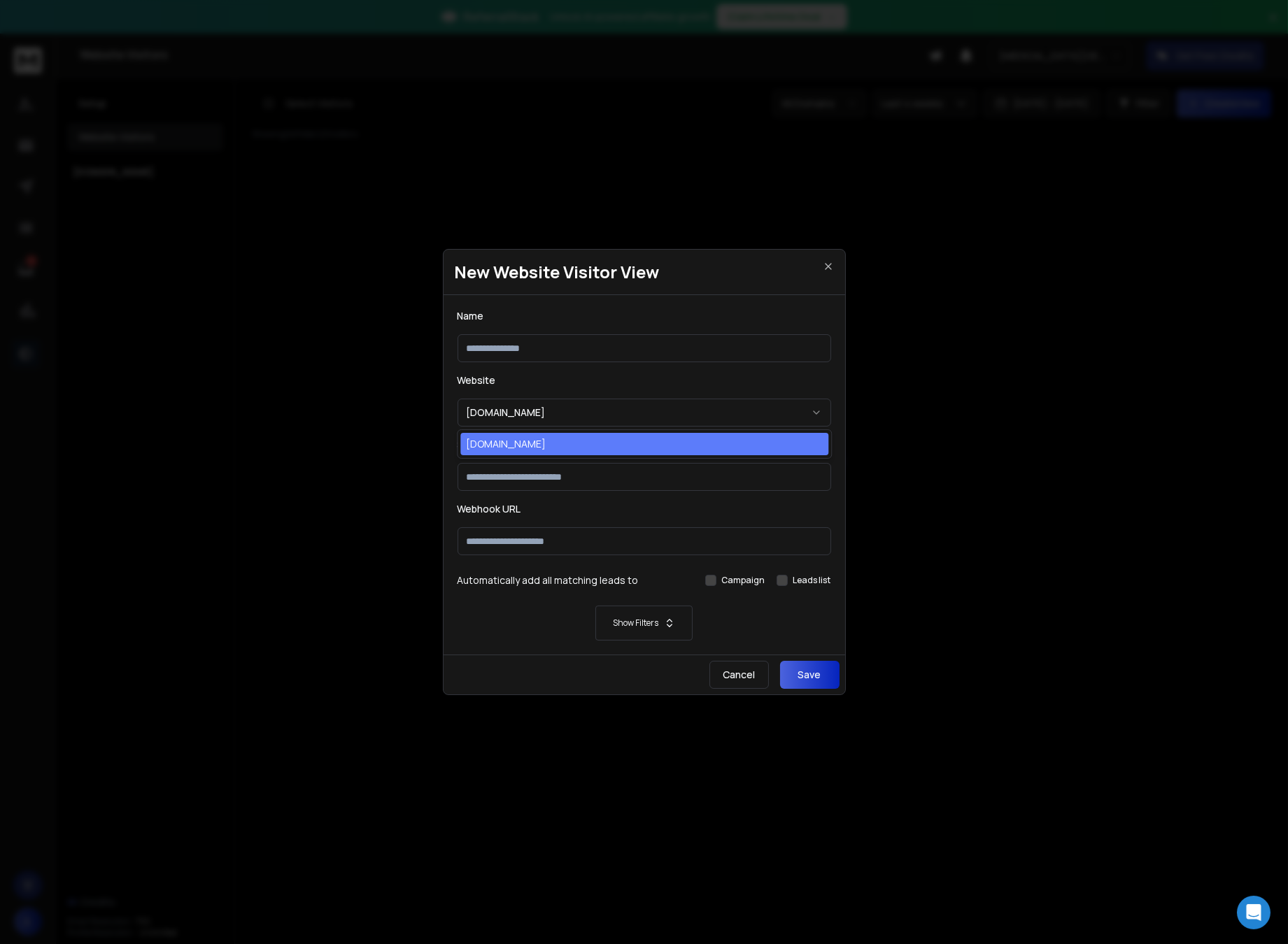
click at [748, 384] on body "**********" at bounding box center [644, 472] width 1288 height 944
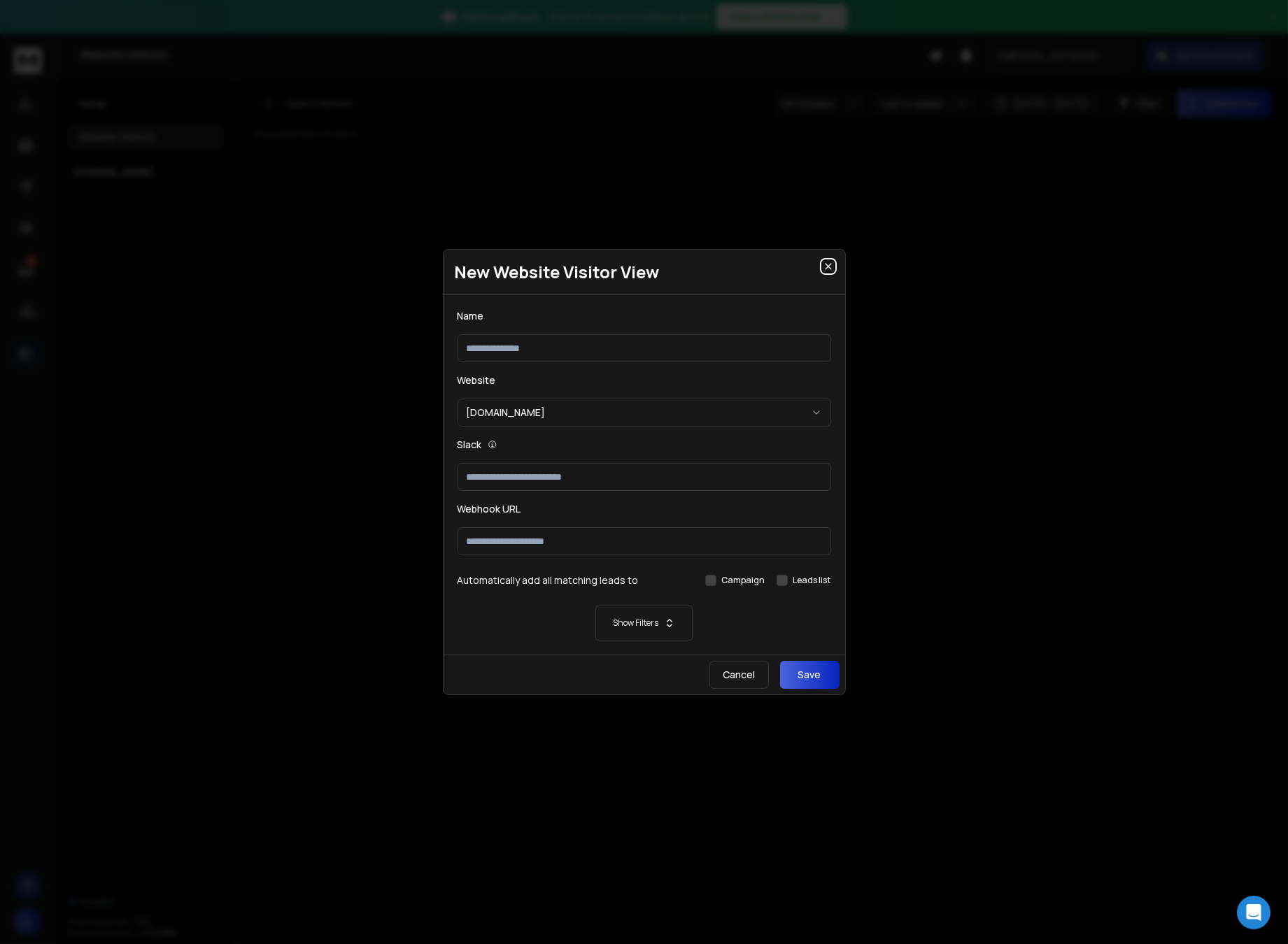
click at [824, 267] on icon "button" at bounding box center [828, 267] width 11 height 11
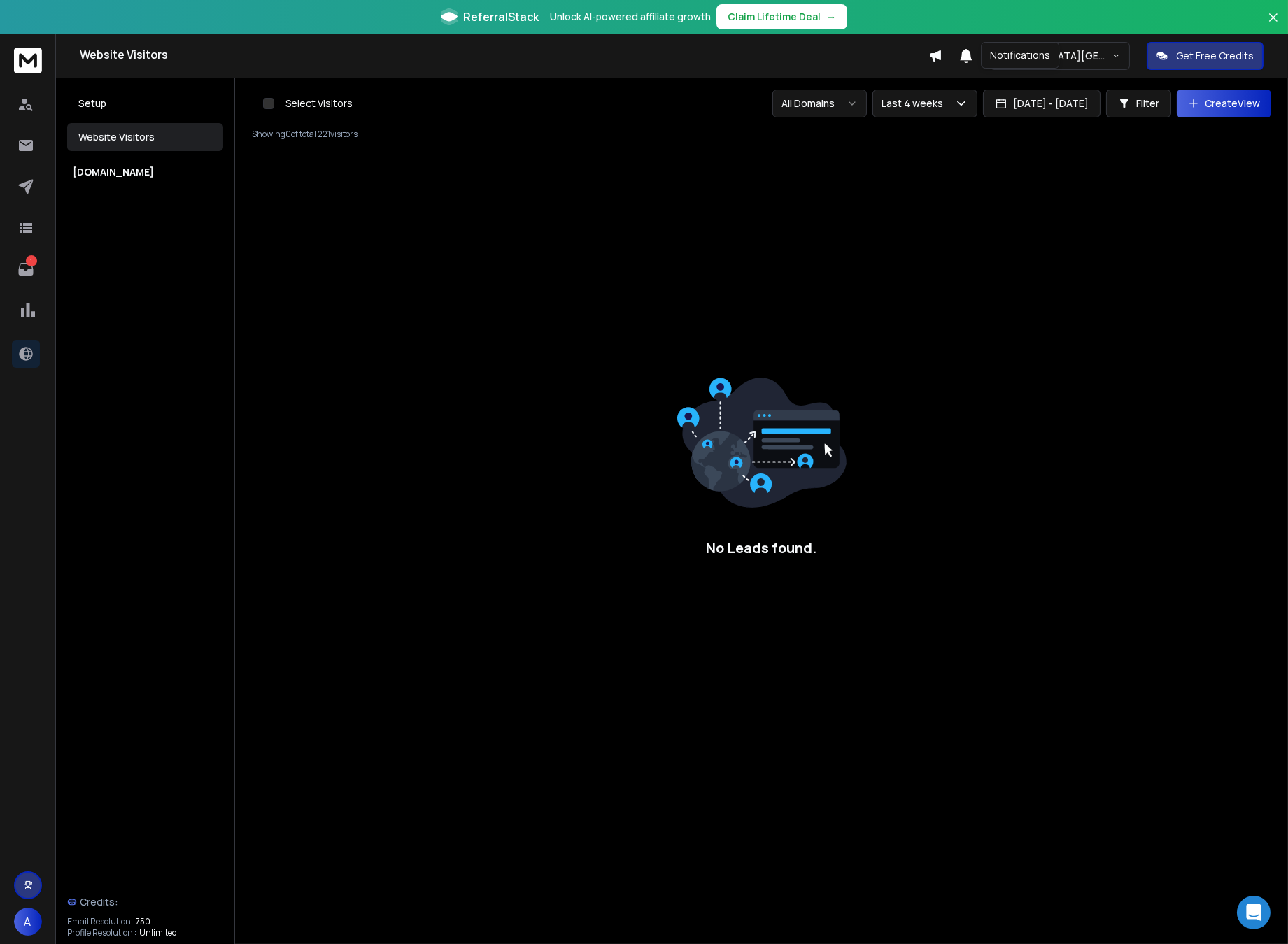
click at [1056, 48] on div "Notifications" at bounding box center [1020, 55] width 78 height 27
click at [1080, 54] on p "[MEDICAL_DATA][GEOGRAPHIC_DATA]" at bounding box center [1056, 56] width 114 height 14
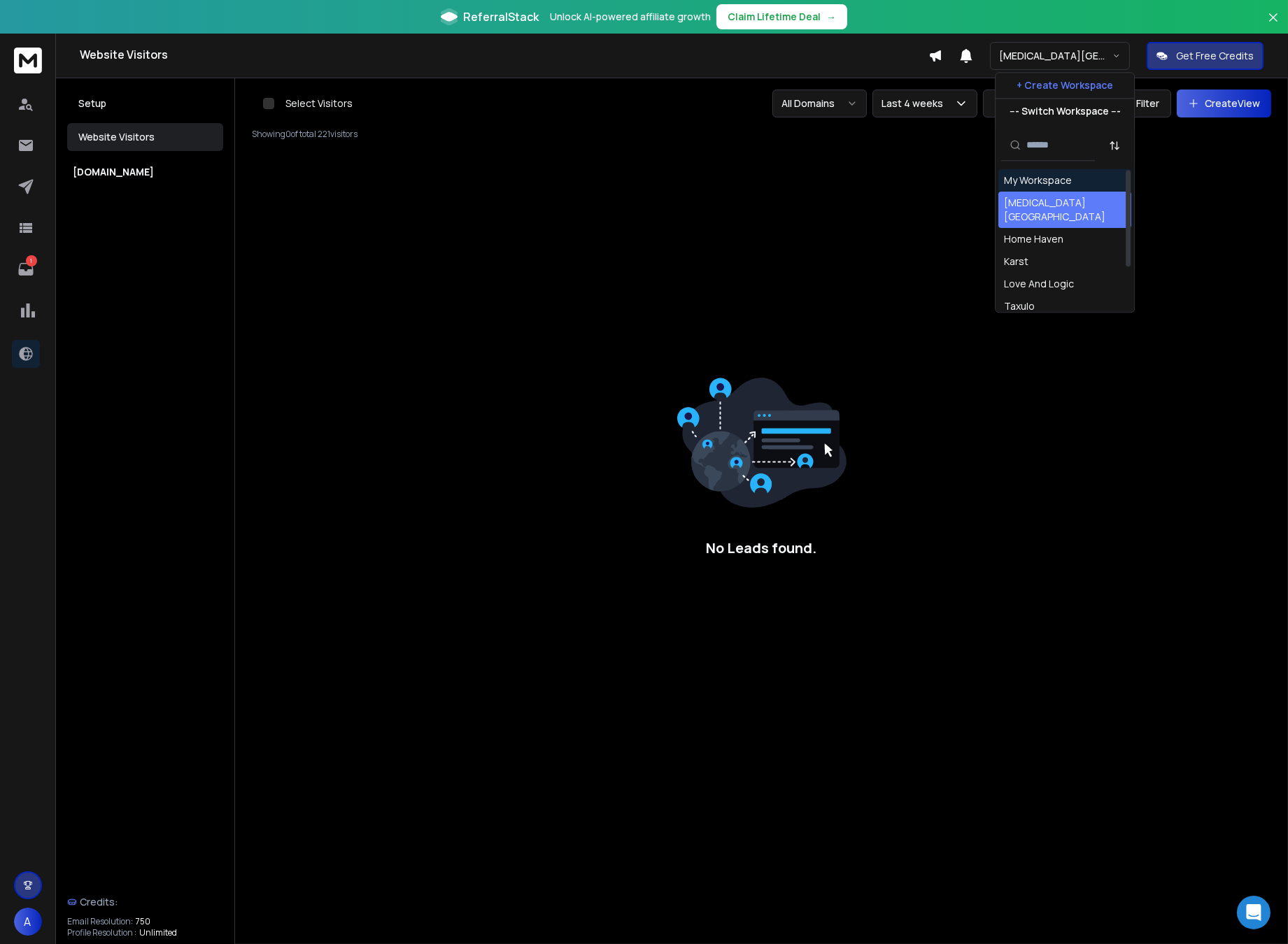
drag, startPoint x: 876, startPoint y: 202, endPoint x: 509, endPoint y: 236, distance: 368.6
click at [876, 202] on div "No Leads found." at bounding box center [761, 458] width 1020 height 614
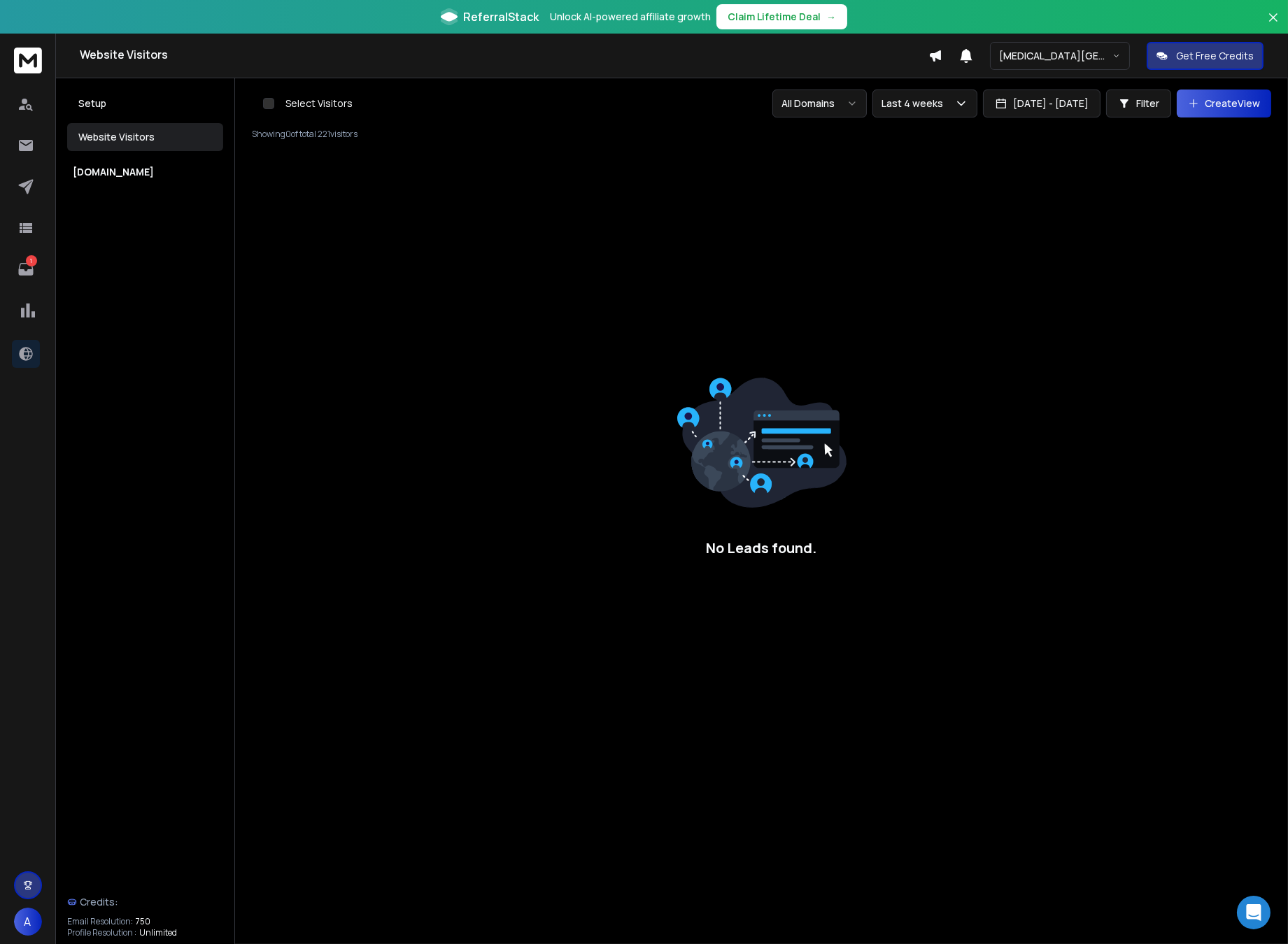
click at [135, 174] on p "[DOMAIN_NAME]" at bounding box center [113, 172] width 81 height 14
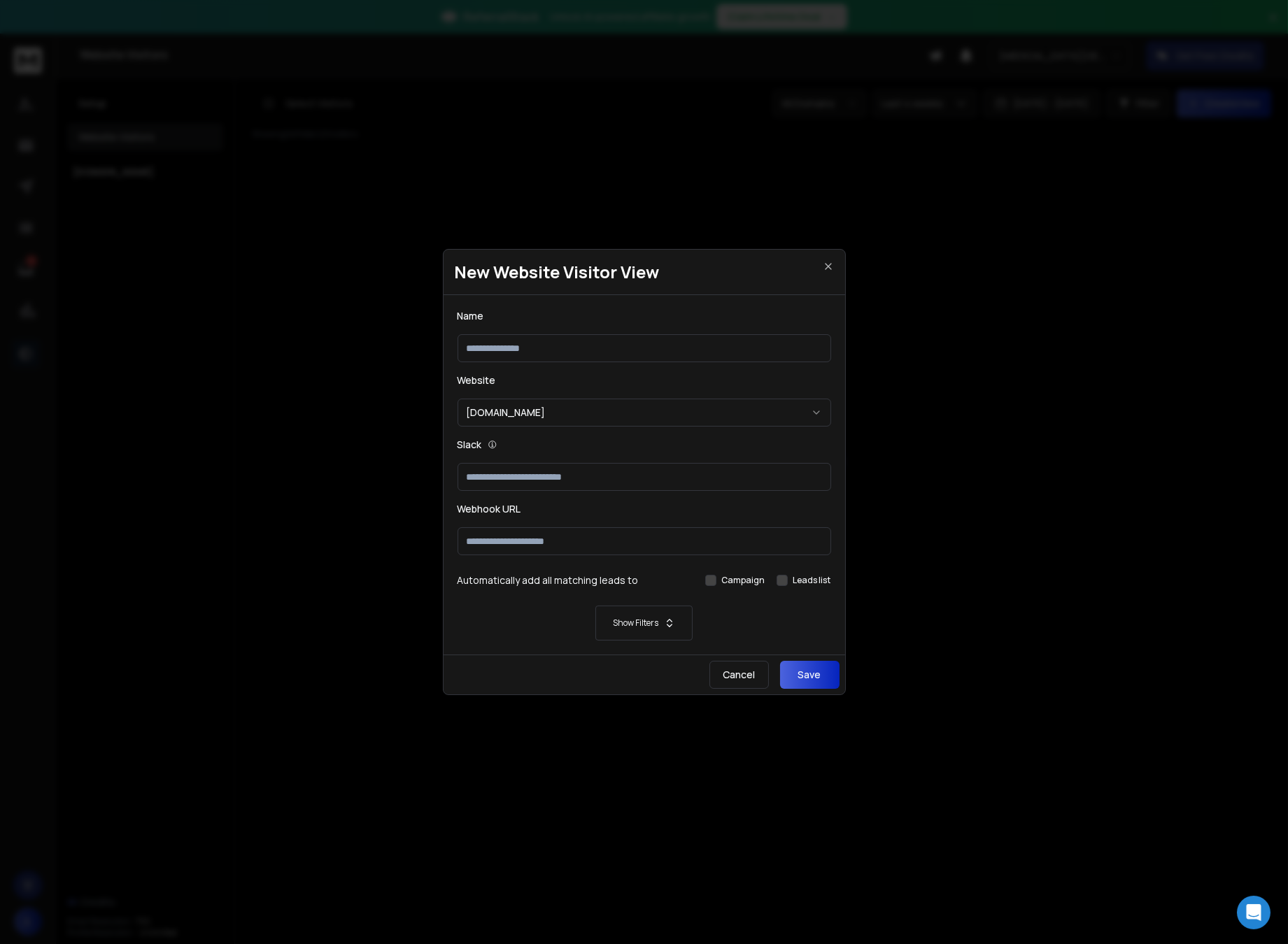
click at [546, 556] on div "**********" at bounding box center [644, 474] width 402 height 359
click at [541, 548] on input at bounding box center [644, 541] width 374 height 28
click at [654, 627] on p "Show Filters" at bounding box center [636, 623] width 46 height 11
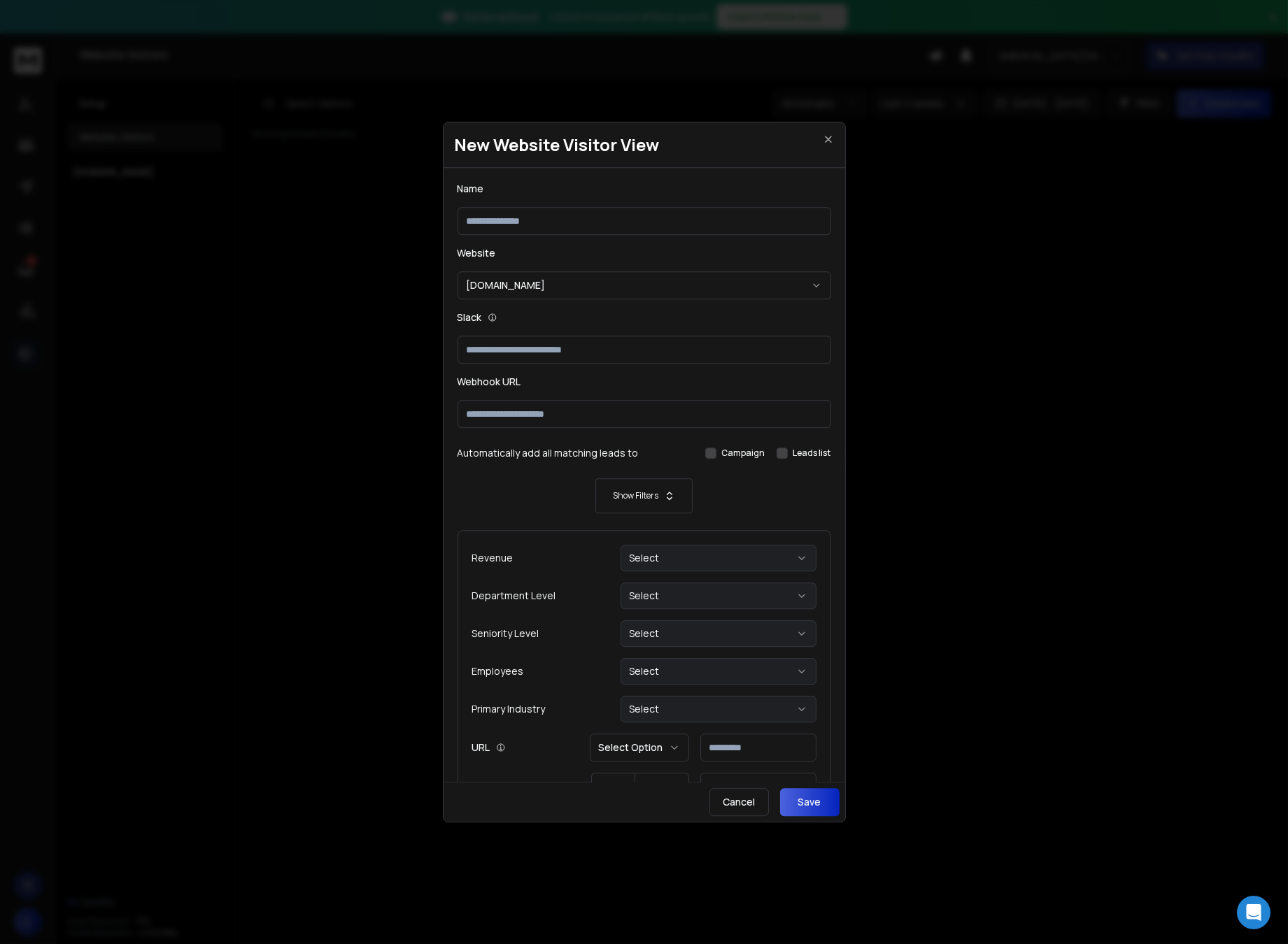
click at [550, 218] on input at bounding box center [644, 220] width 374 height 28
type input "*********"
click at [526, 410] on input at bounding box center [644, 414] width 374 height 28
paste input "**********"
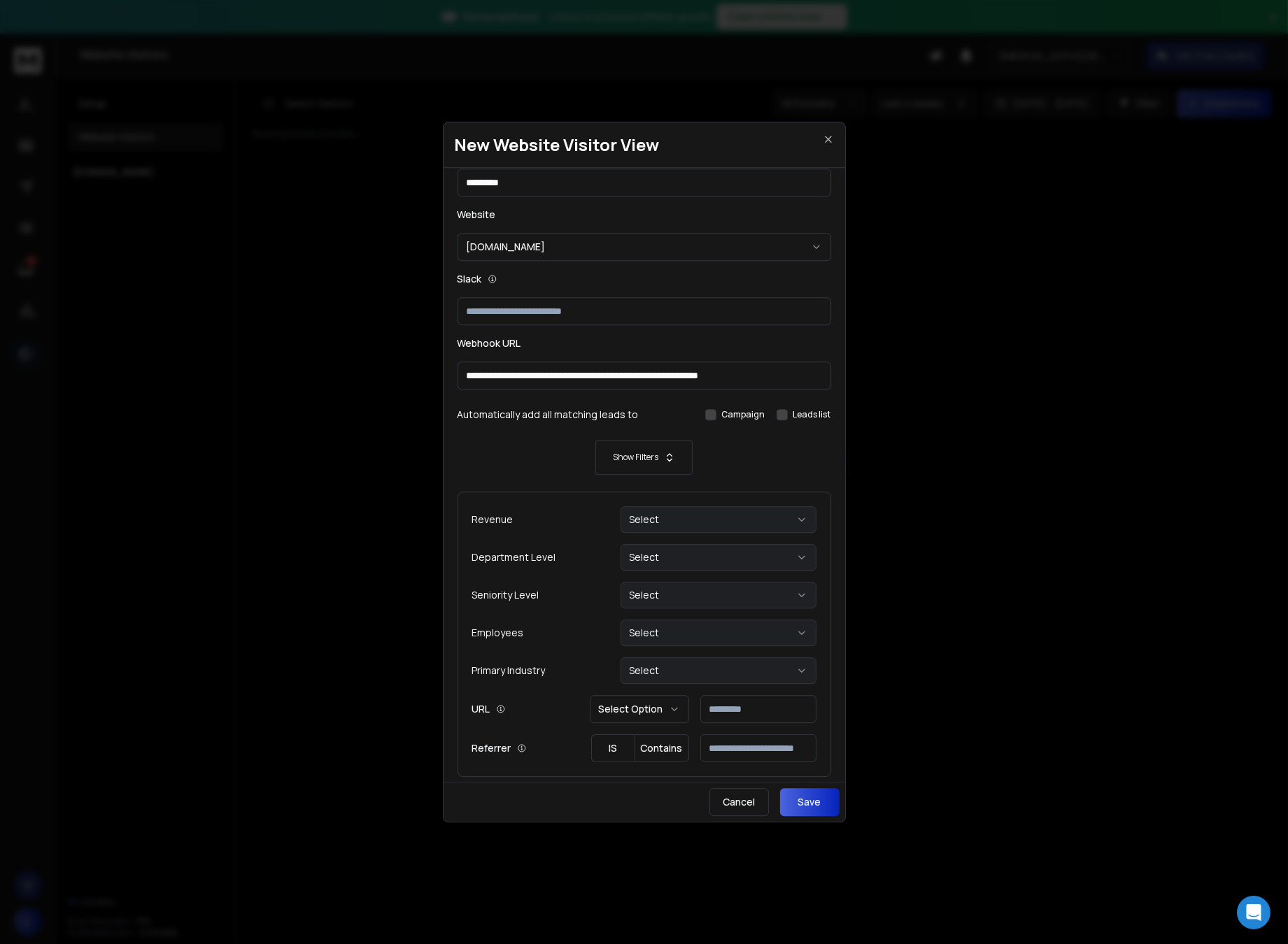
scroll to position [107, 0]
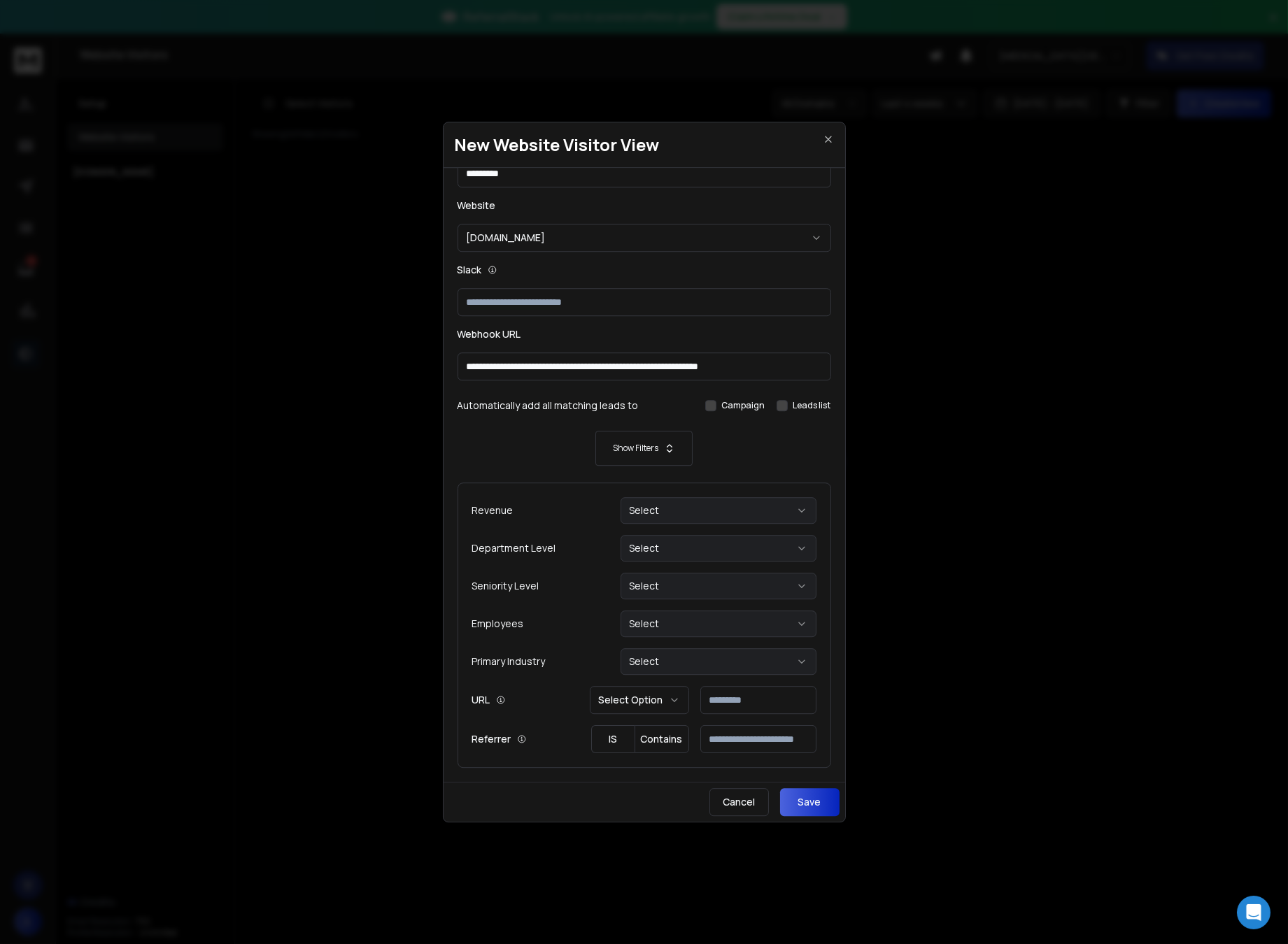
type input "**********"
click at [818, 804] on button "Save" at bounding box center [809, 802] width 59 height 28
